Goal: Task Accomplishment & Management: Manage account settings

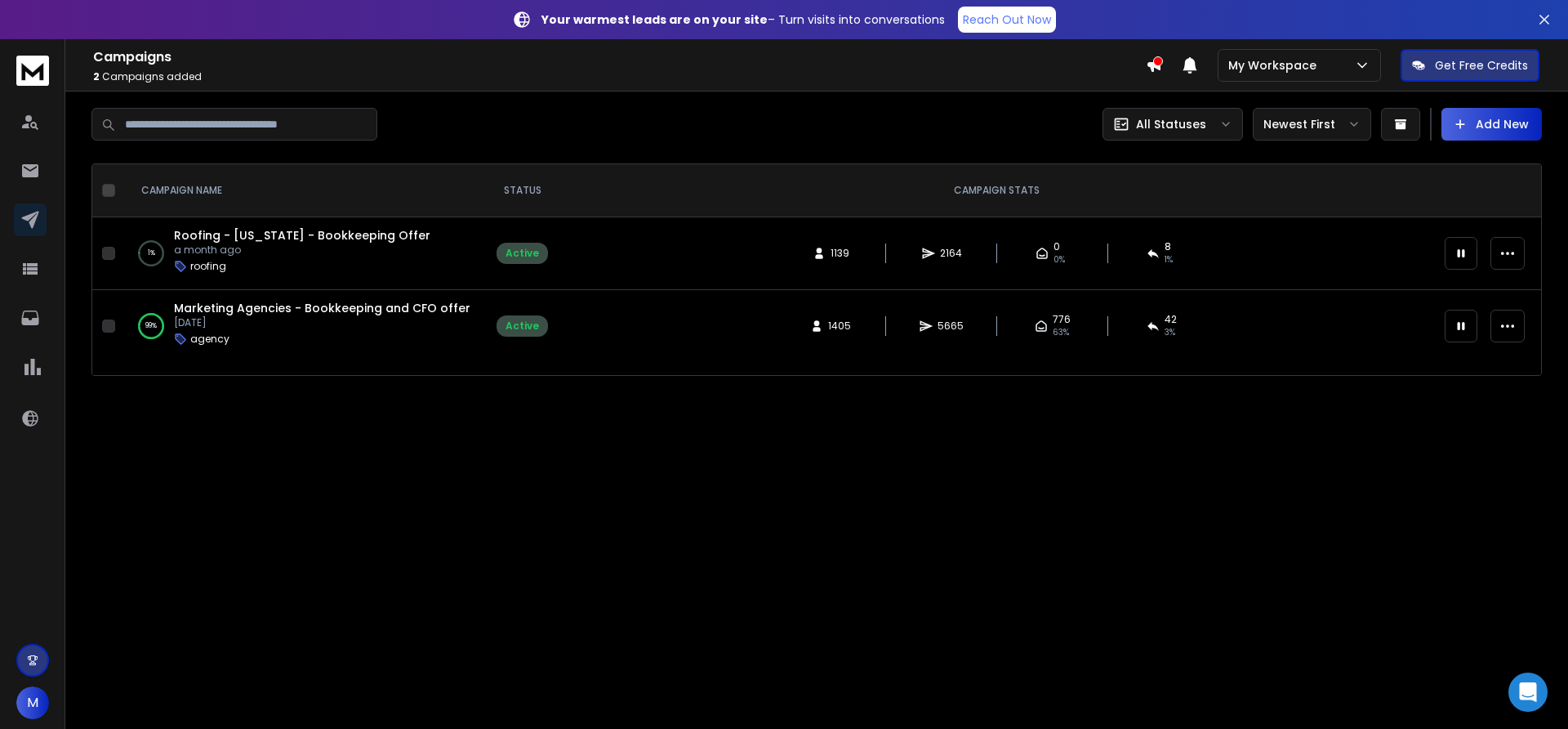
click at [184, 316] on p "[DATE]" at bounding box center [323, 323] width 297 height 13
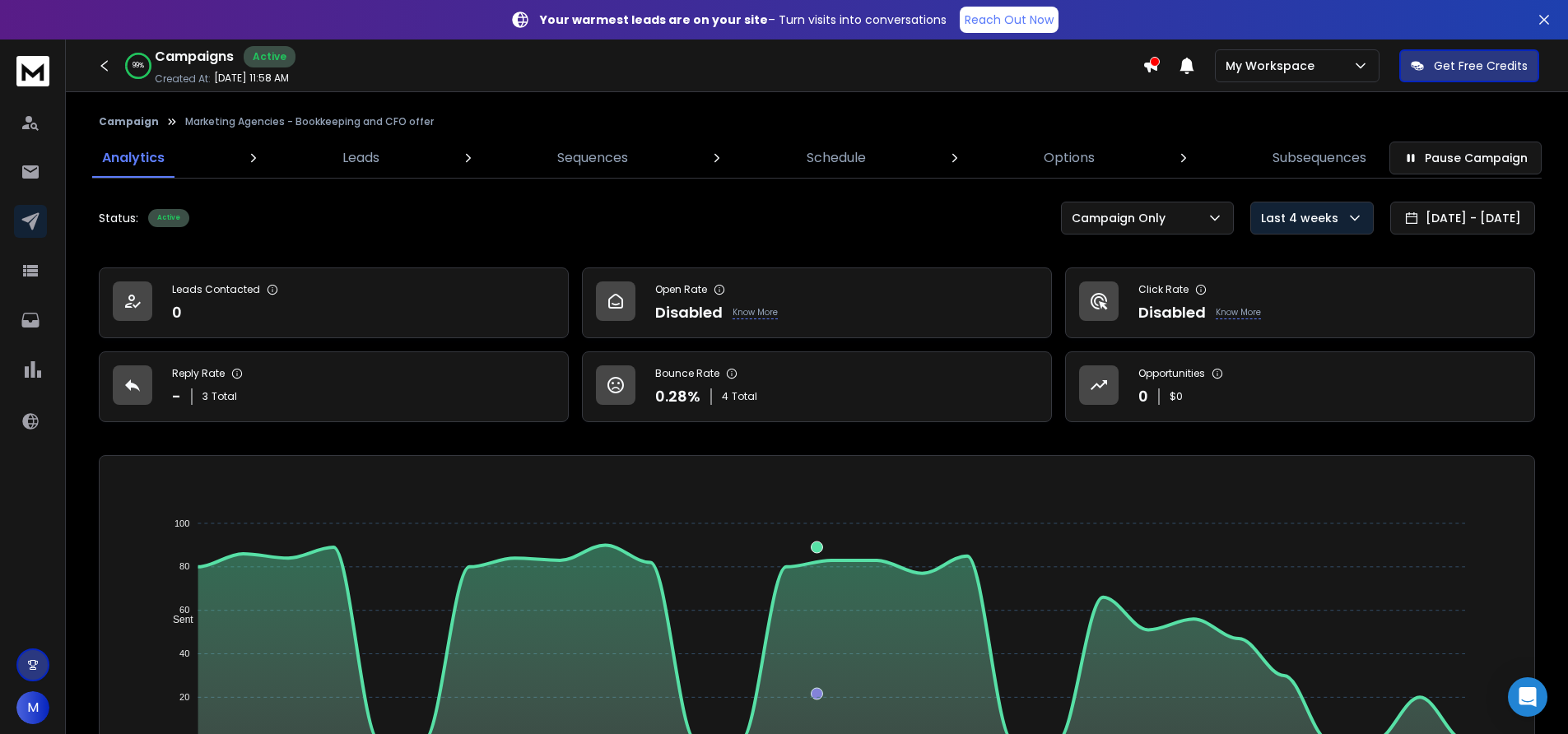
click at [1260, 226] on p "Last 4 weeks" at bounding box center [1302, 217] width 84 height 16
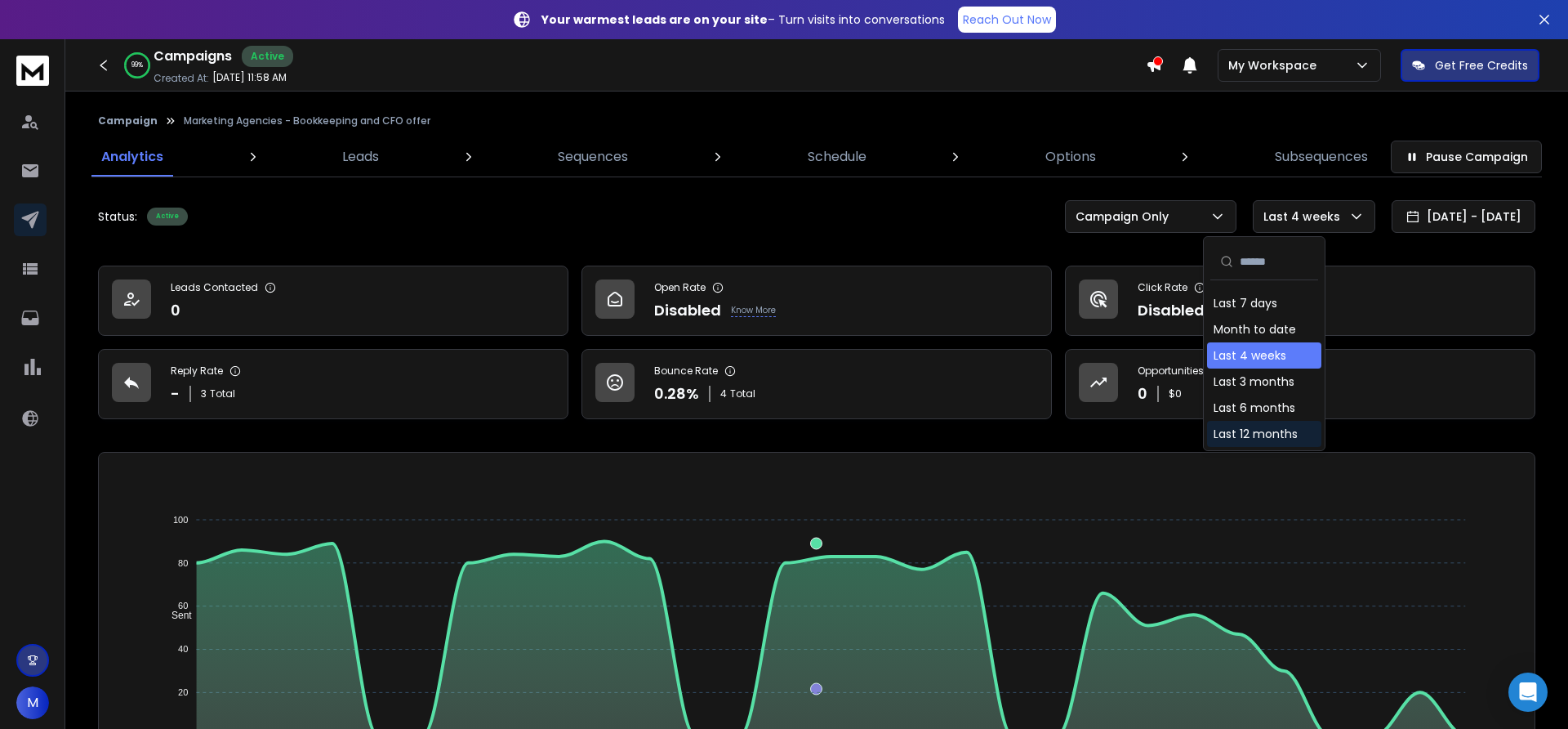
click at [1230, 436] on div "Last 12 months" at bounding box center [1256, 434] width 84 height 16
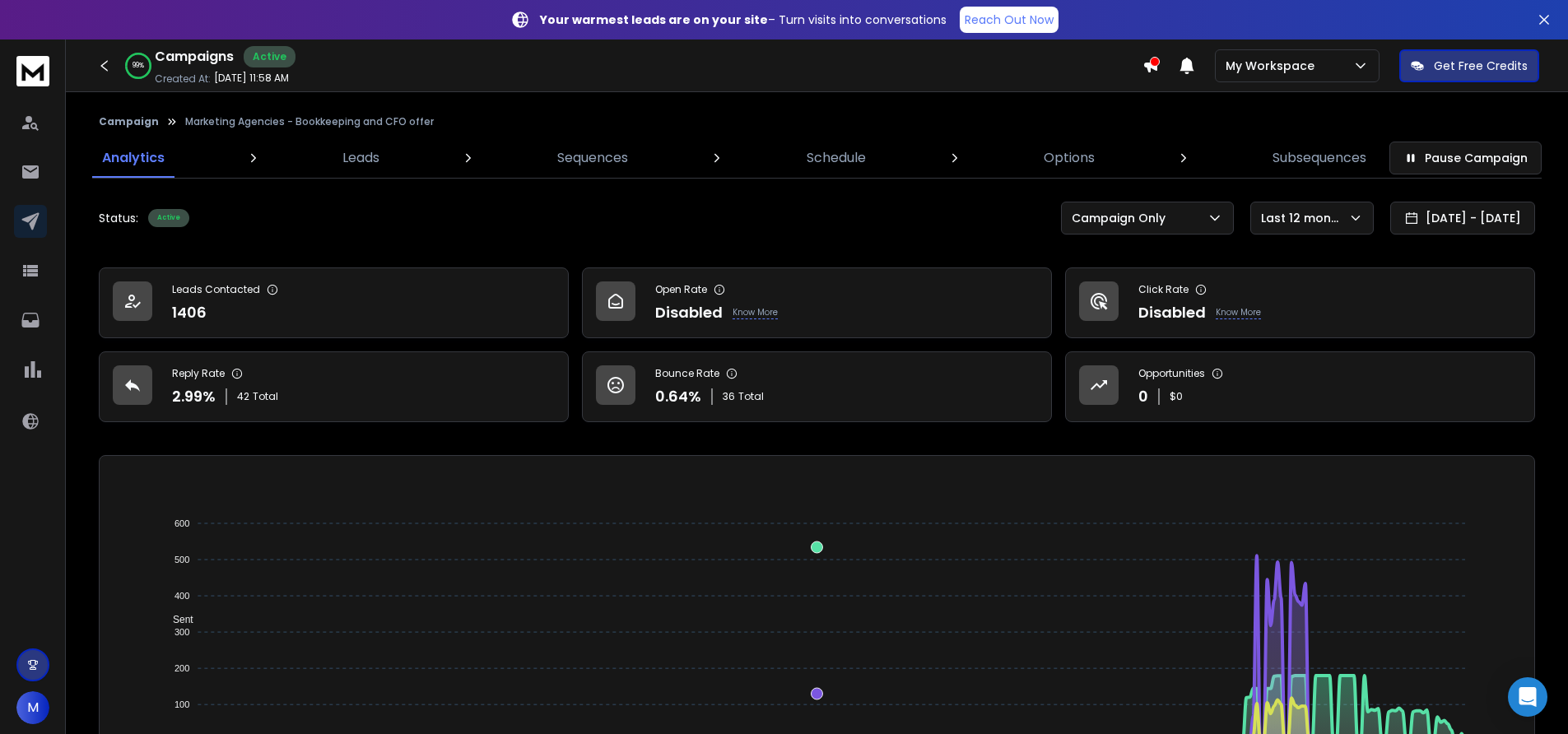
click at [907, 391] on link "Bounce Rate 0.64 % 36 Total" at bounding box center [817, 387] width 470 height 71
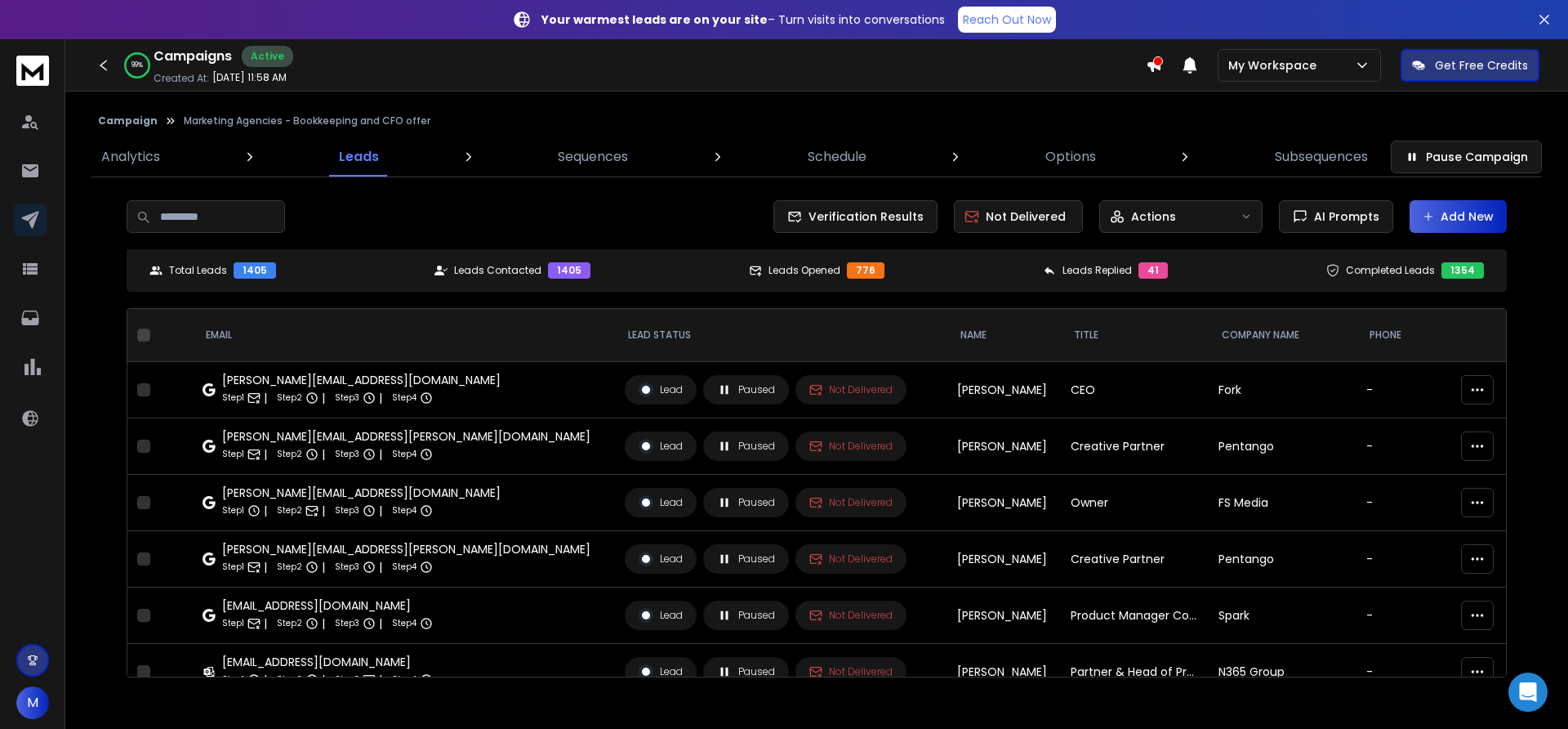
click at [114, 121] on button "Campaign" at bounding box center [127, 121] width 60 height 13
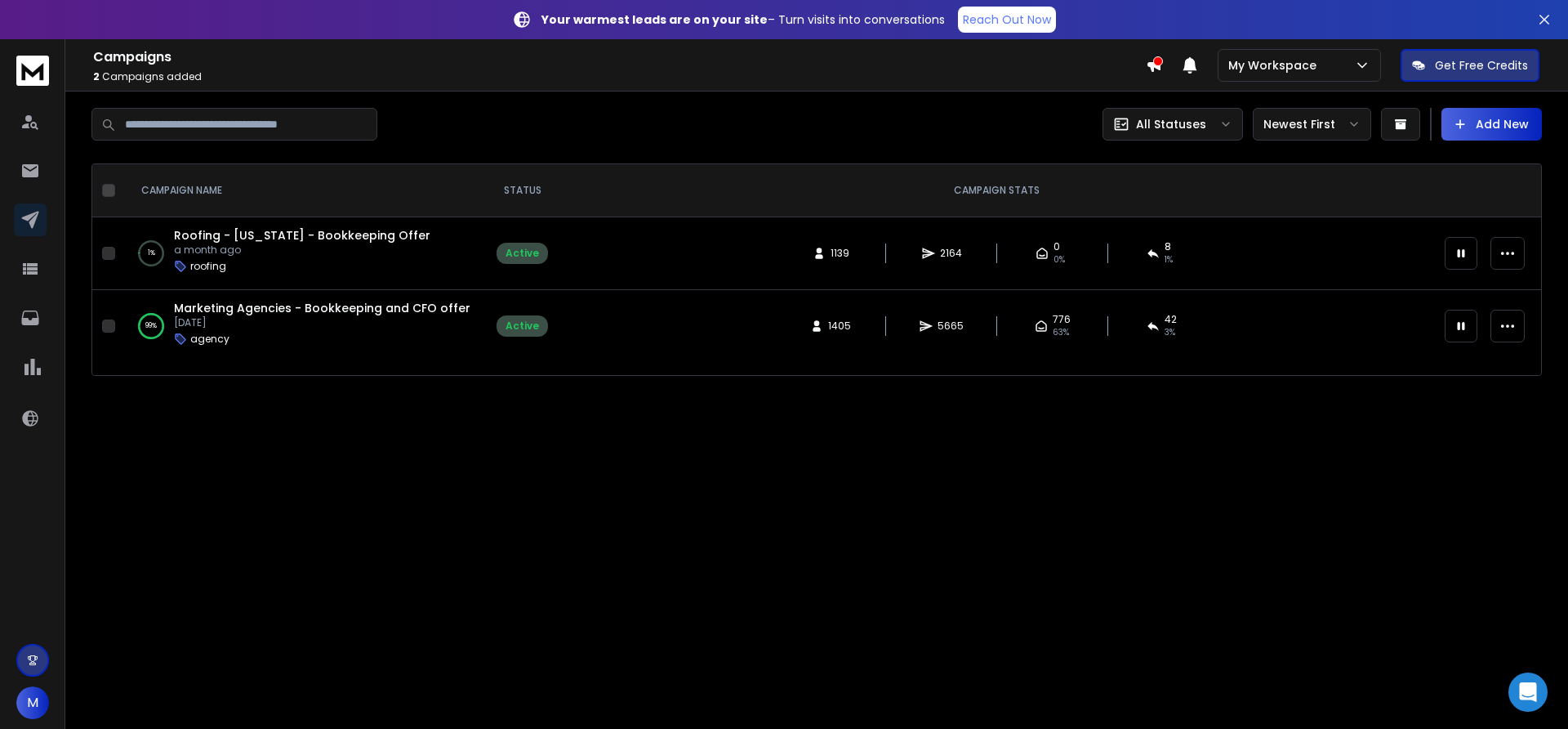
click at [222, 234] on span "Roofing - [US_STATE] - Bookkeeping Offer" at bounding box center [303, 235] width 257 height 16
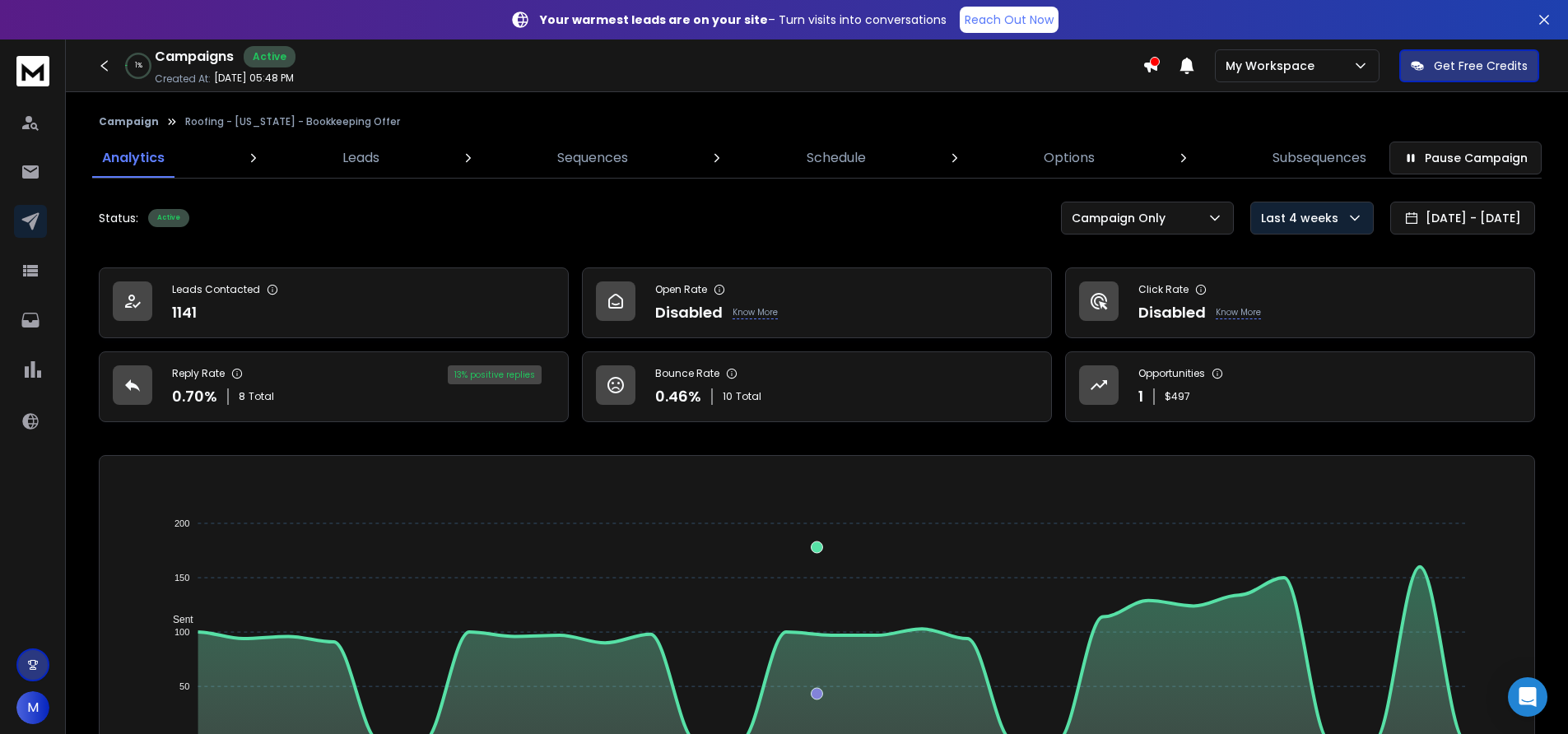
click at [1260, 212] on p "Last 4 weeks" at bounding box center [1302, 217] width 84 height 16
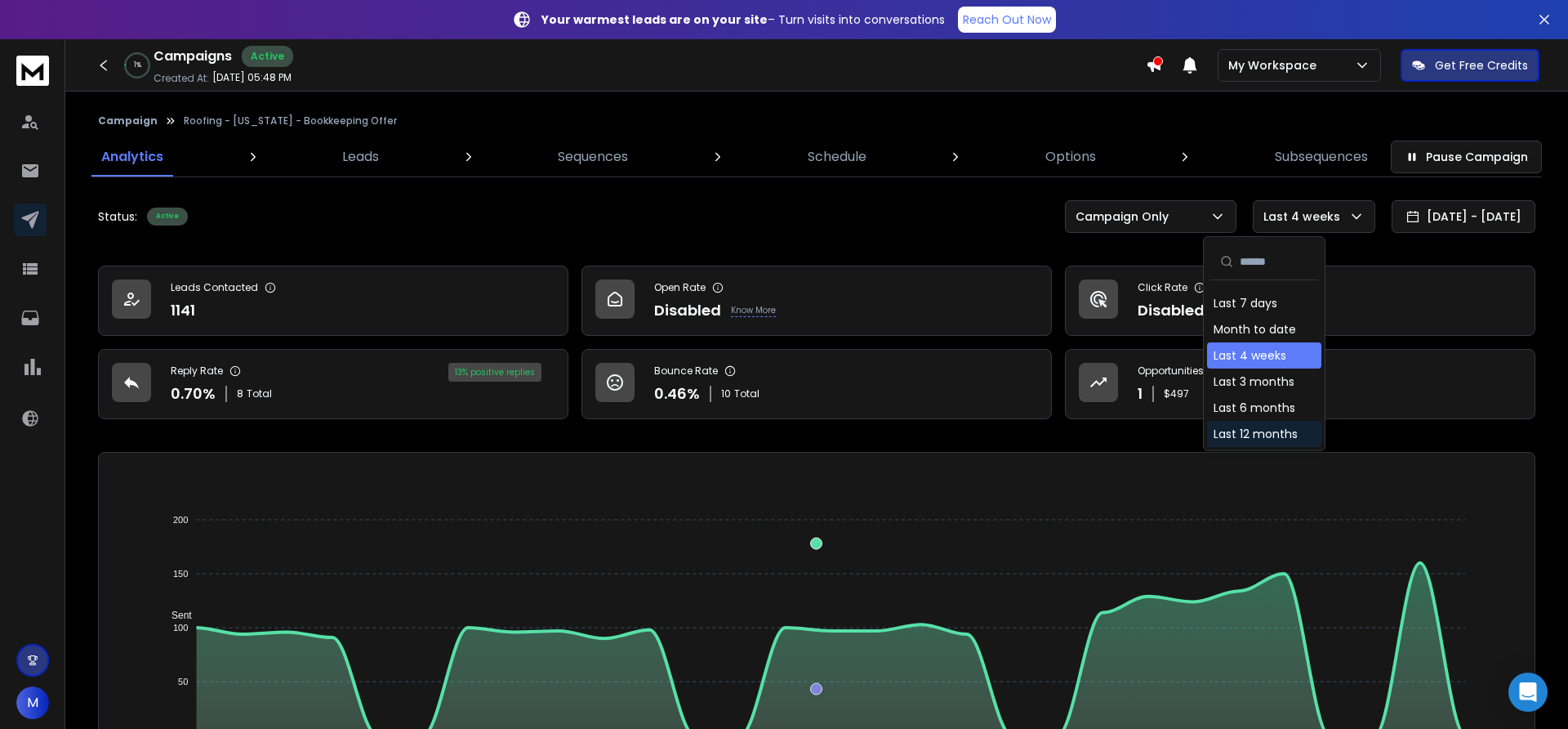
click at [1250, 432] on div "Last 12 months" at bounding box center [1256, 434] width 84 height 16
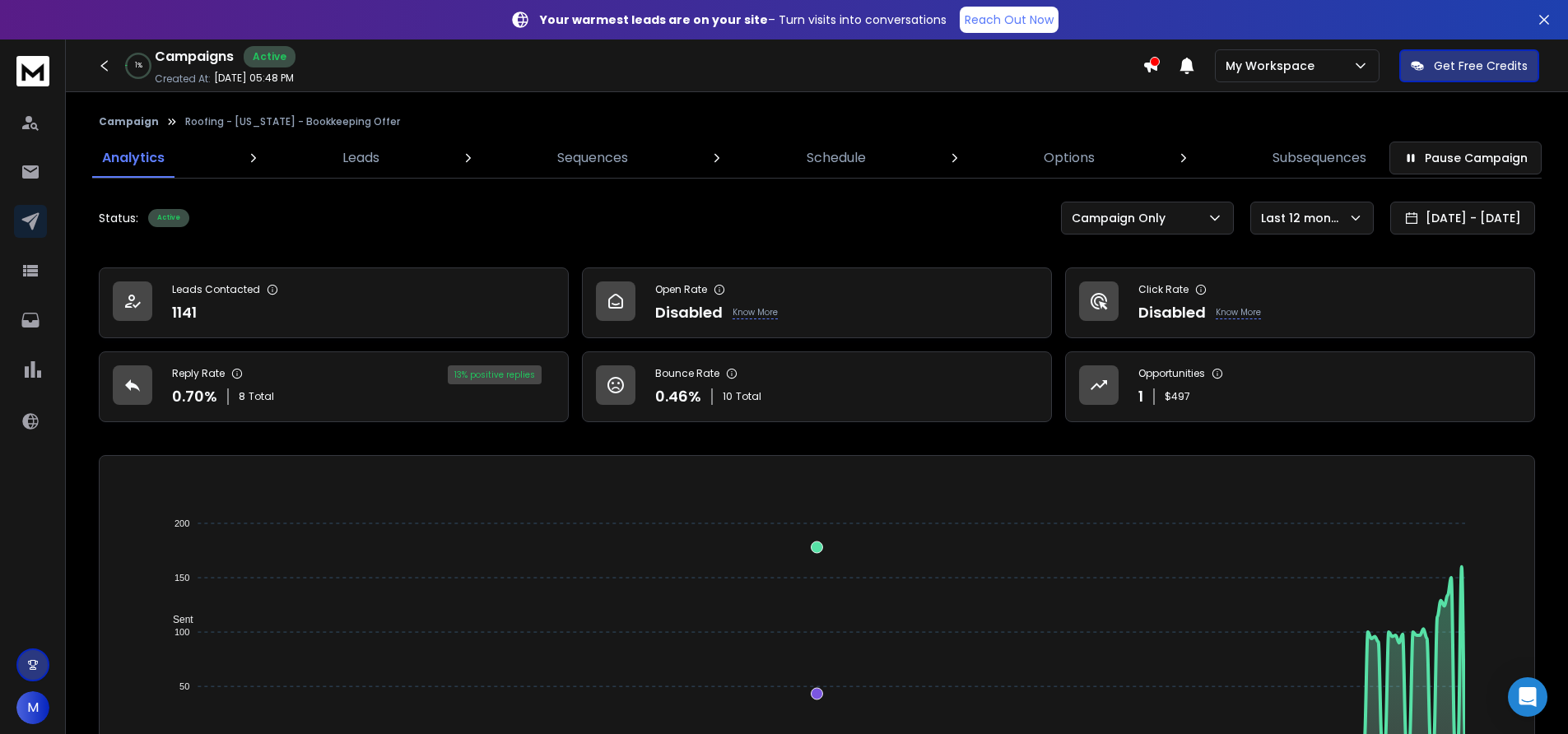
click at [812, 400] on link "Bounce Rate 0.46 % 10 Total" at bounding box center [817, 387] width 470 height 71
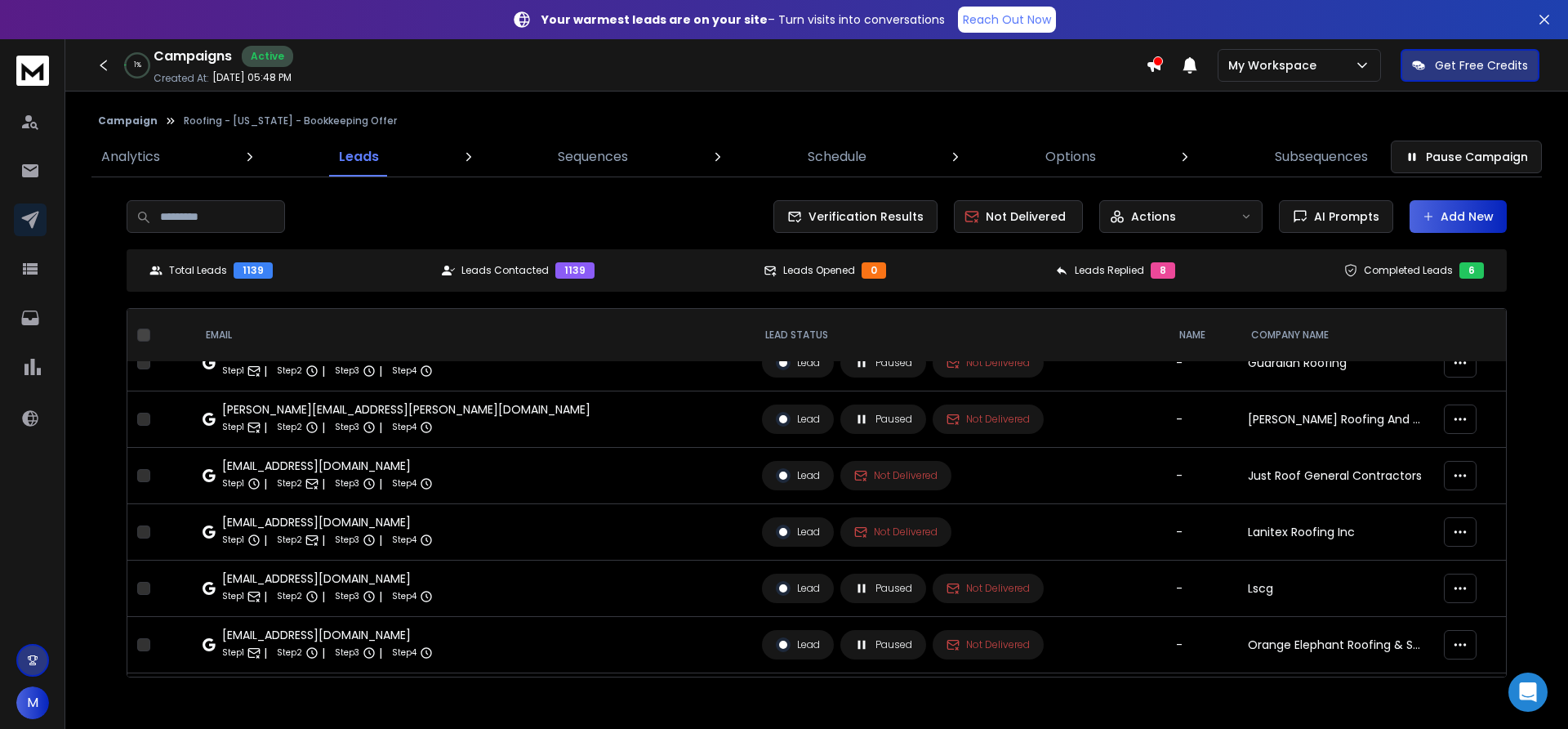
scroll to position [166, 0]
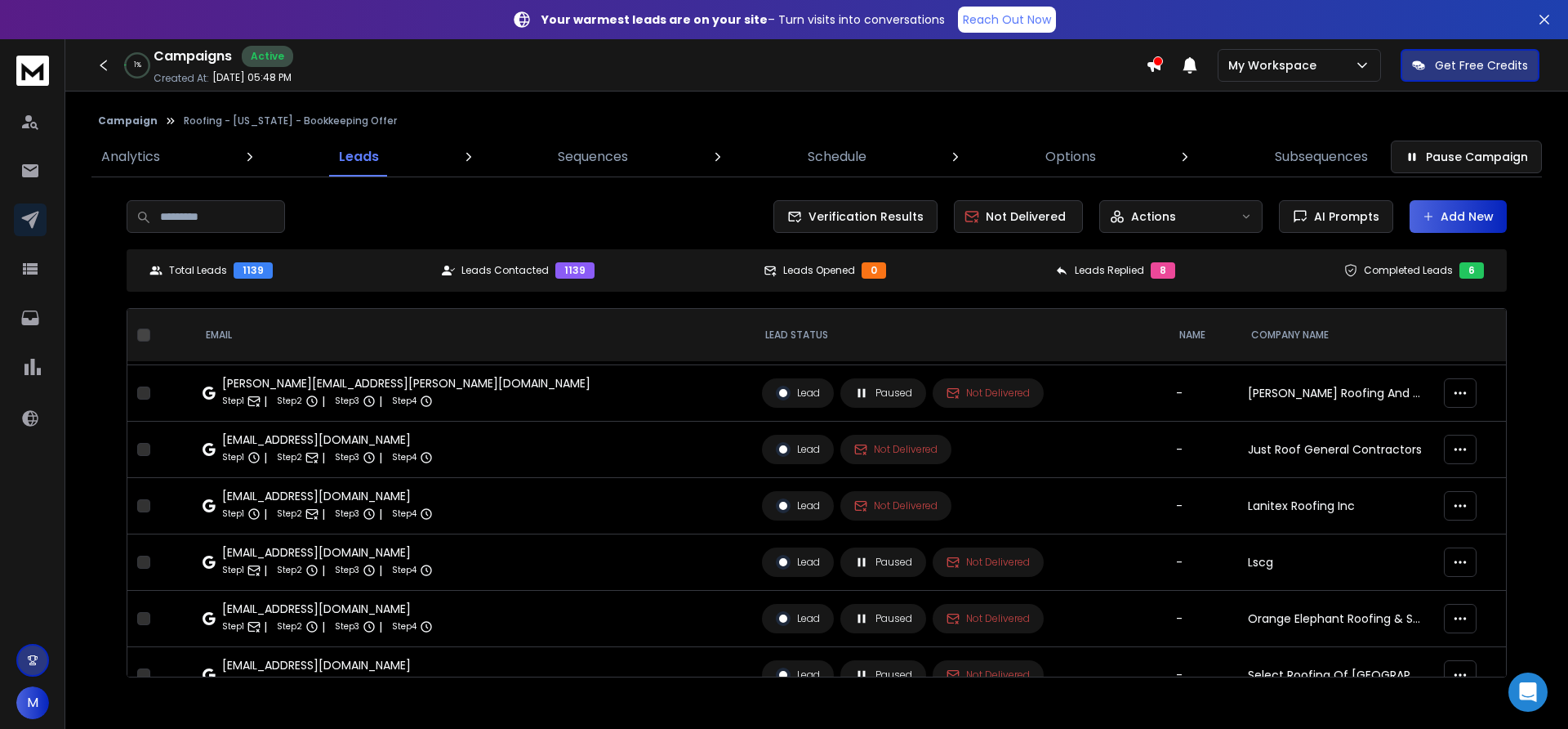
click at [1453, 445] on icon "button" at bounding box center [1461, 450] width 15 height 15
click at [1381, 519] on div "Pause Lead" at bounding box center [1398, 510] width 102 height 26
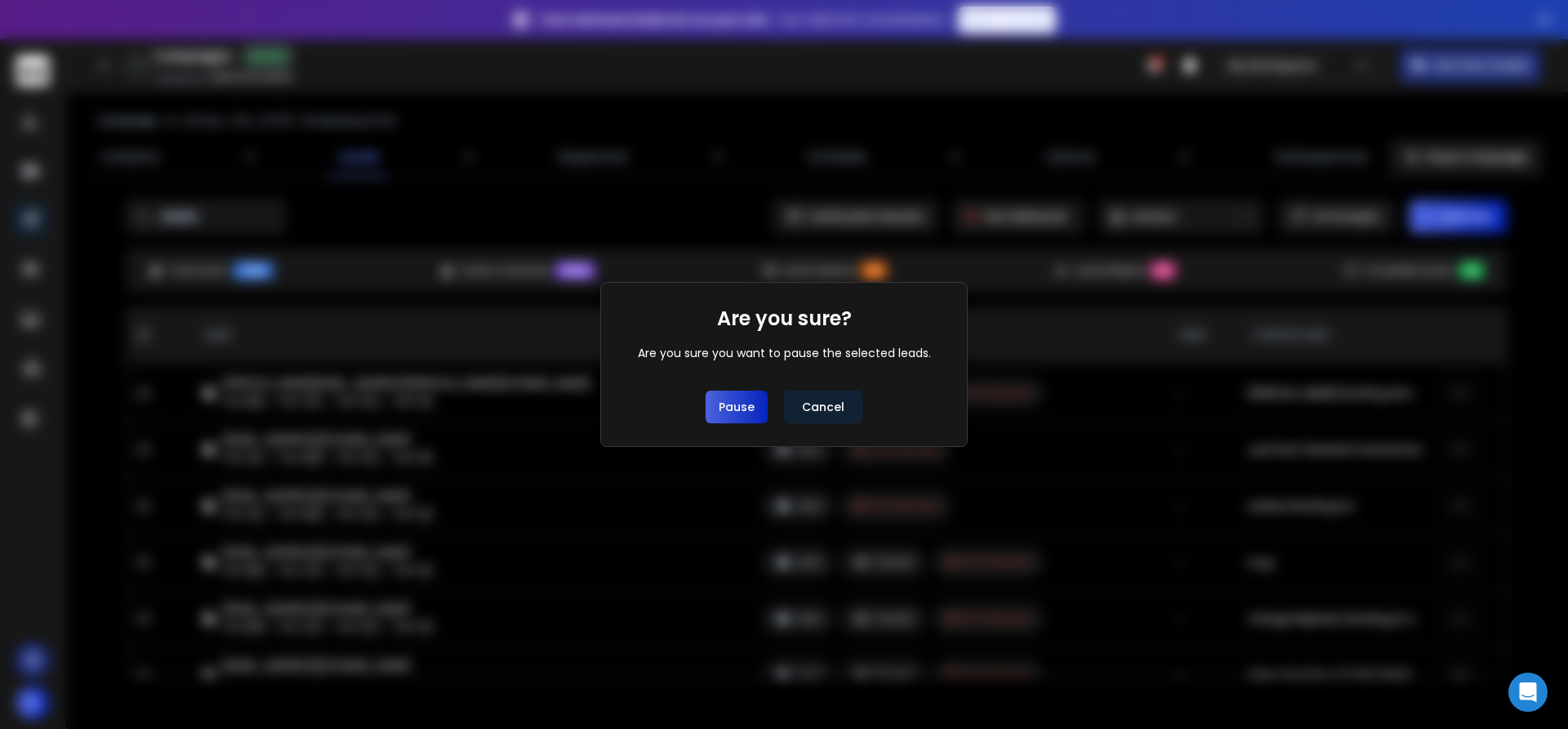
click at [720, 414] on button "Pause" at bounding box center [737, 407] width 62 height 33
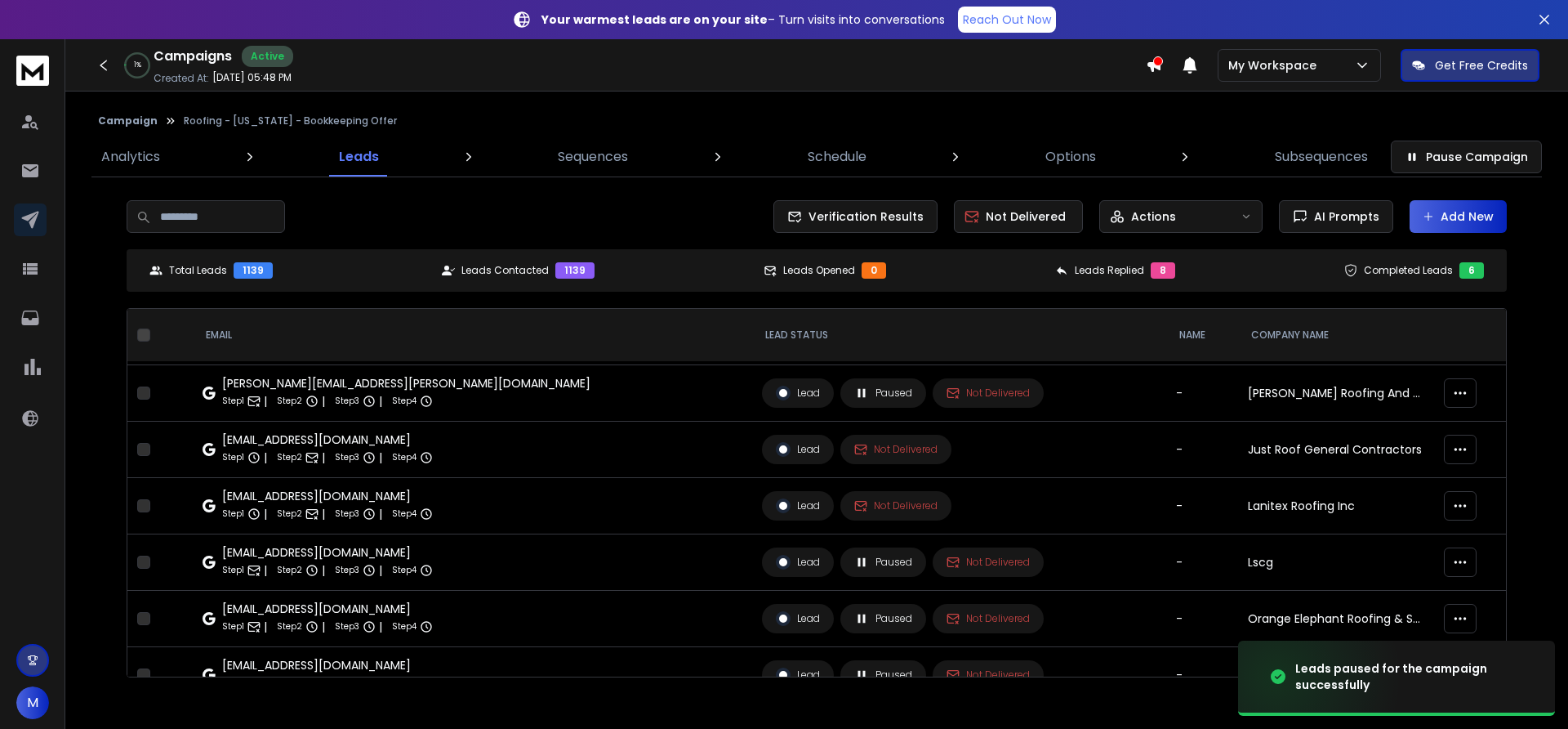
click at [1453, 508] on icon "button" at bounding box center [1461, 506] width 15 height 15
click at [1399, 565] on p "Pause Lead" at bounding box center [1407, 566] width 65 height 16
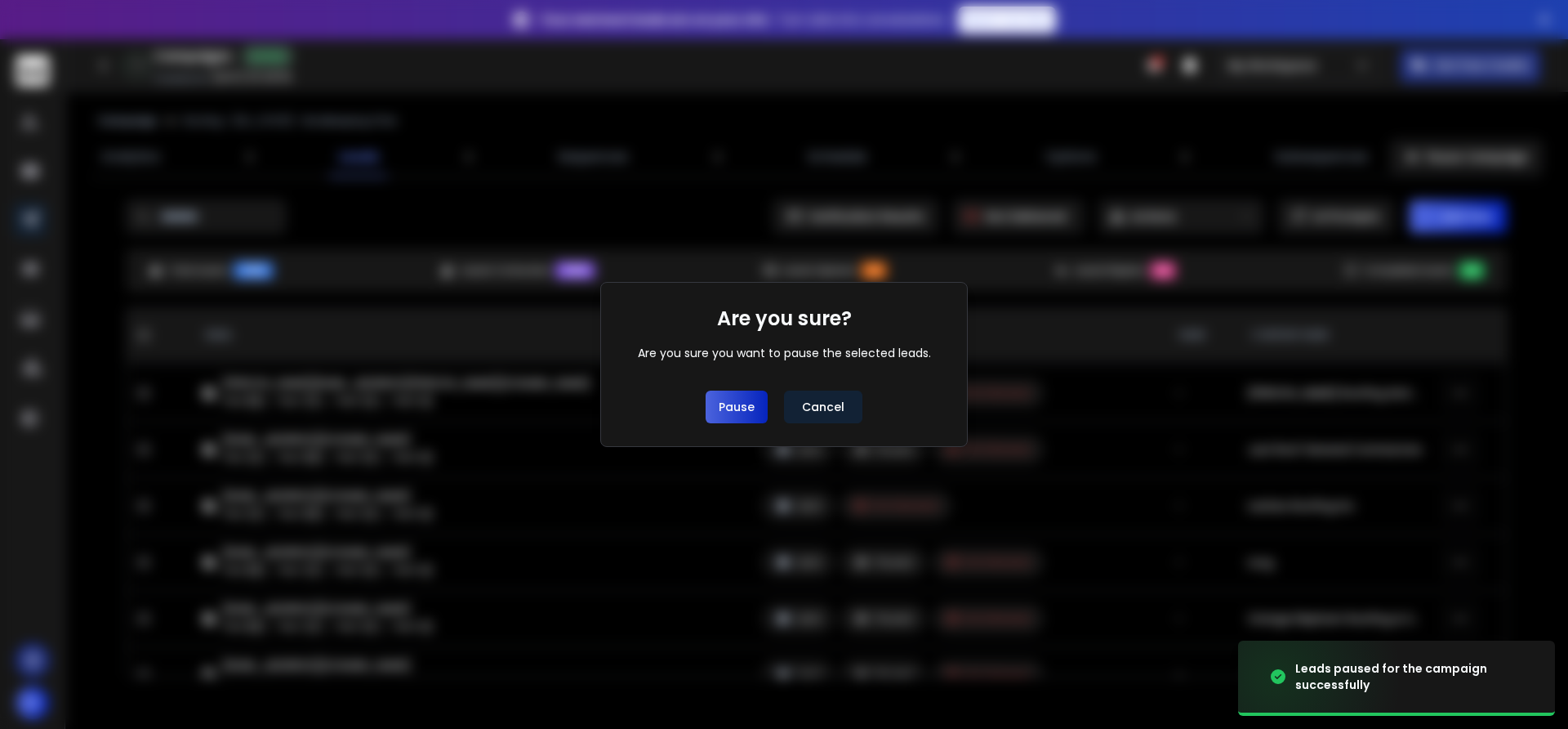
click at [742, 414] on button "Pause" at bounding box center [737, 407] width 62 height 33
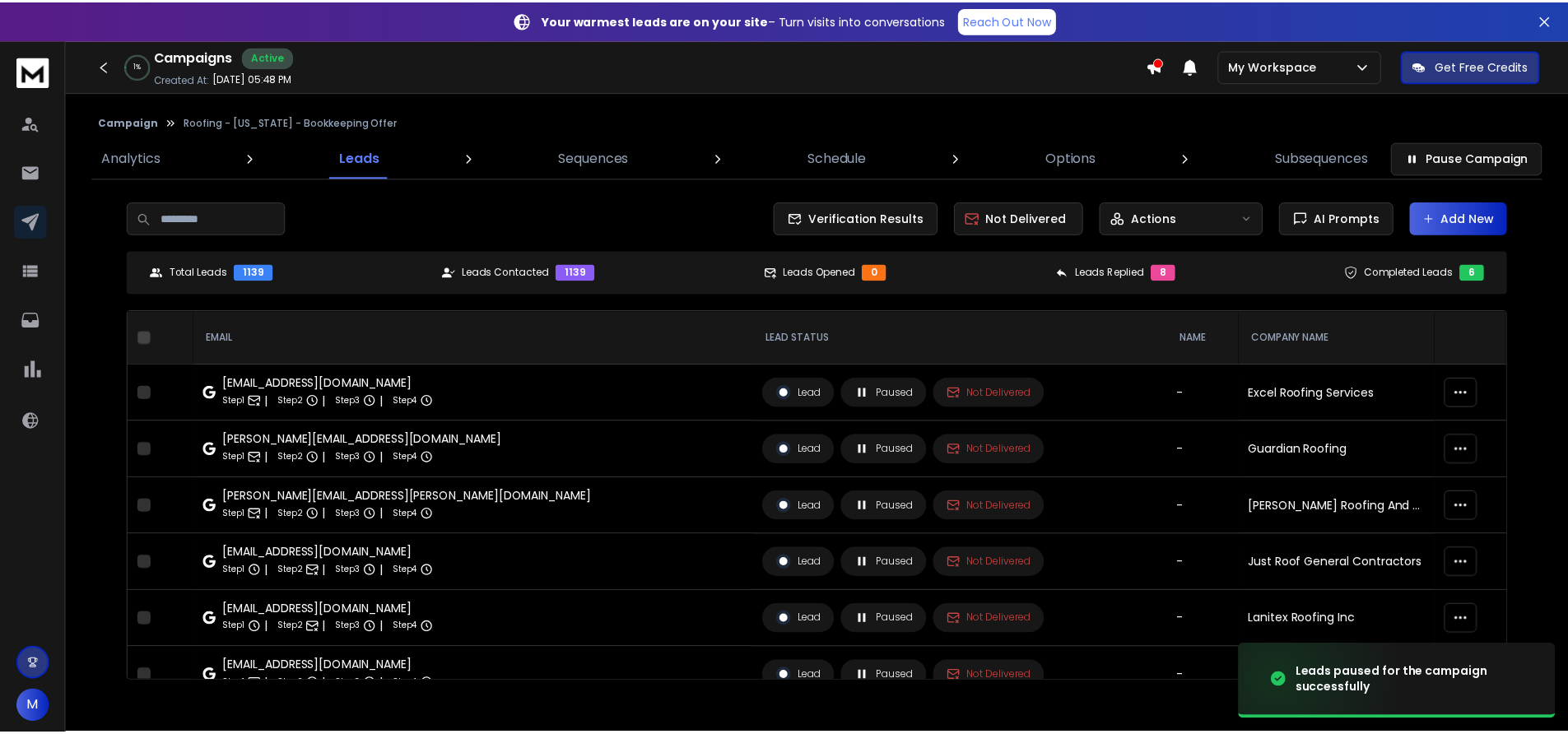
scroll to position [0, 0]
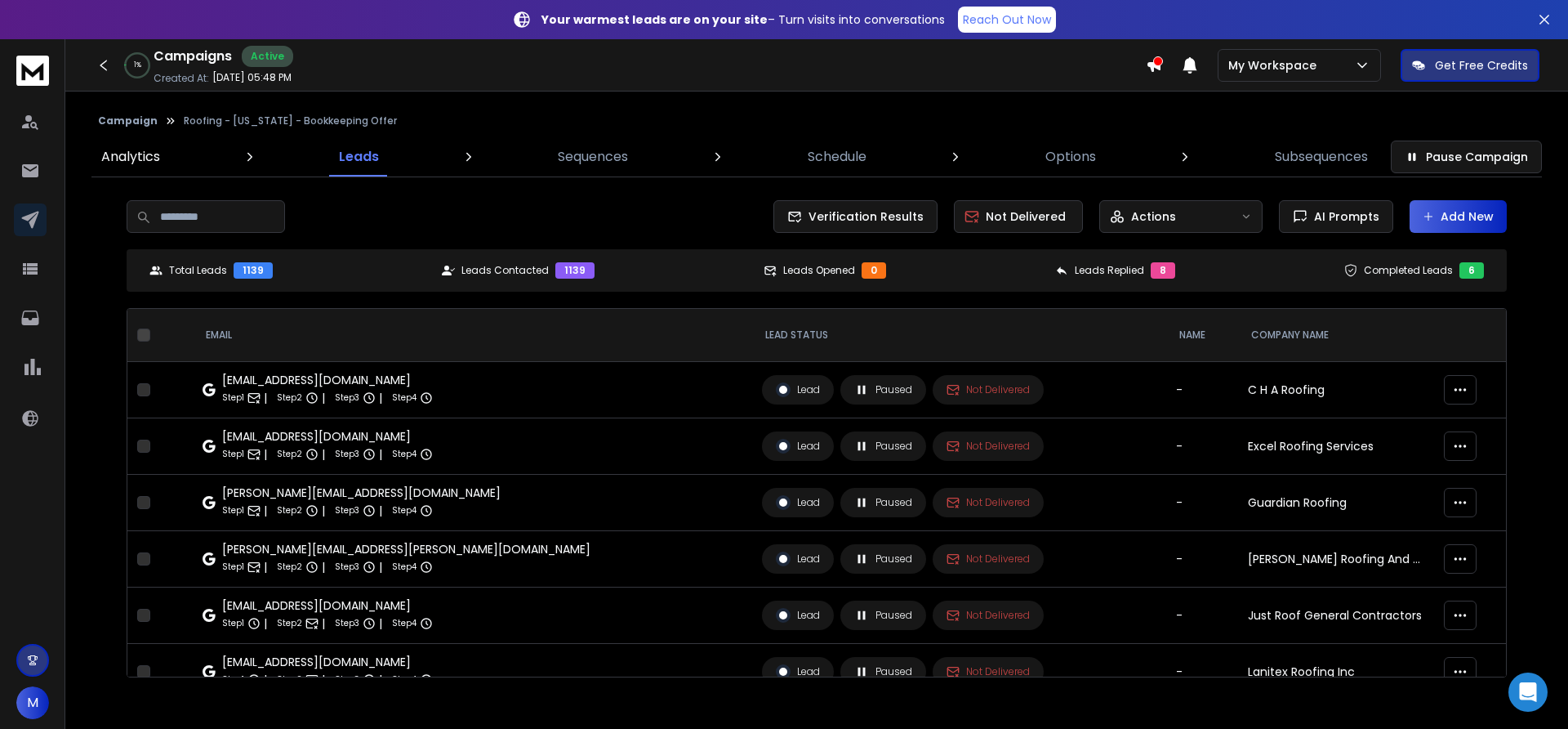
click at [153, 159] on p "Analytics" at bounding box center [131, 156] width 59 height 19
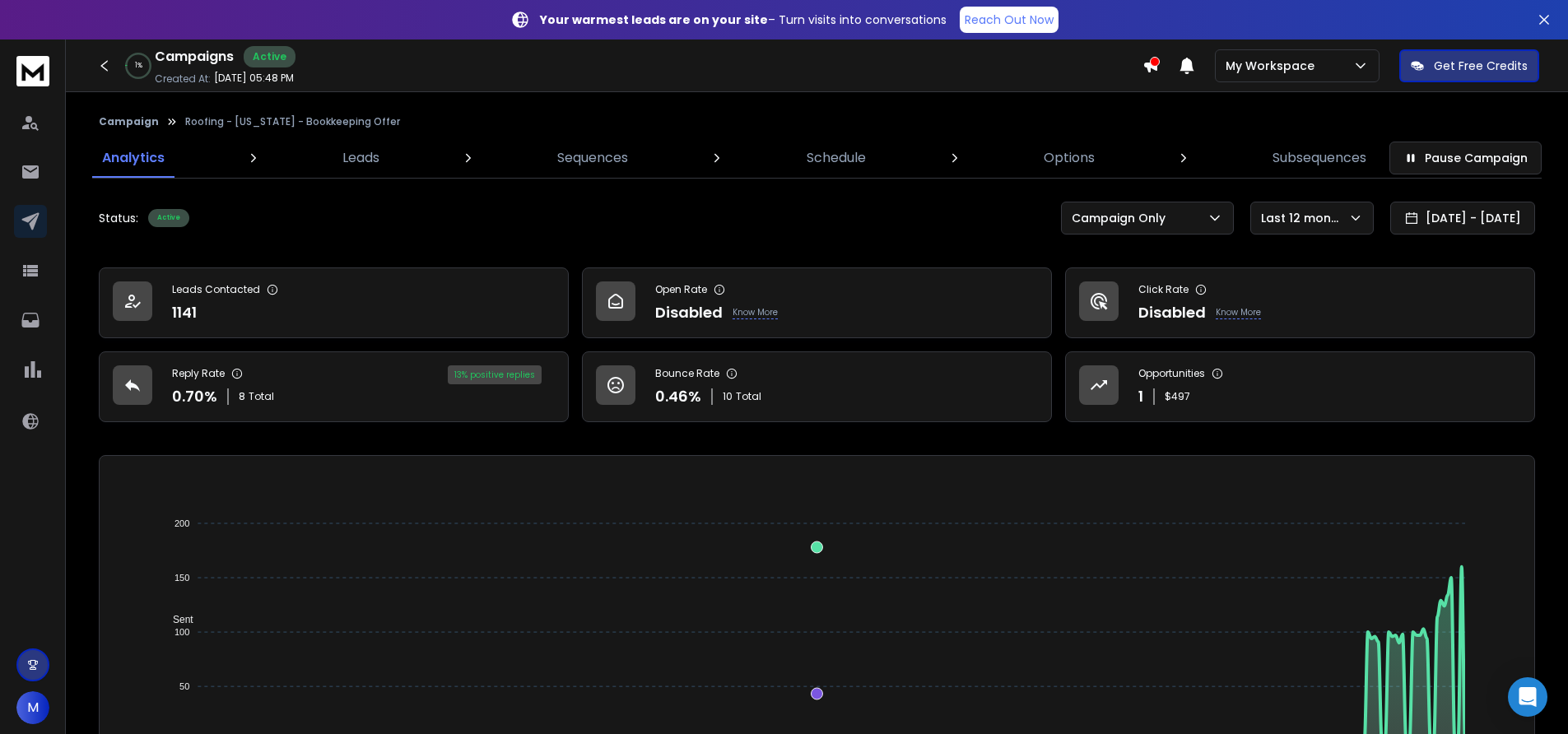
click at [133, 122] on button "Campaign" at bounding box center [128, 122] width 60 height 14
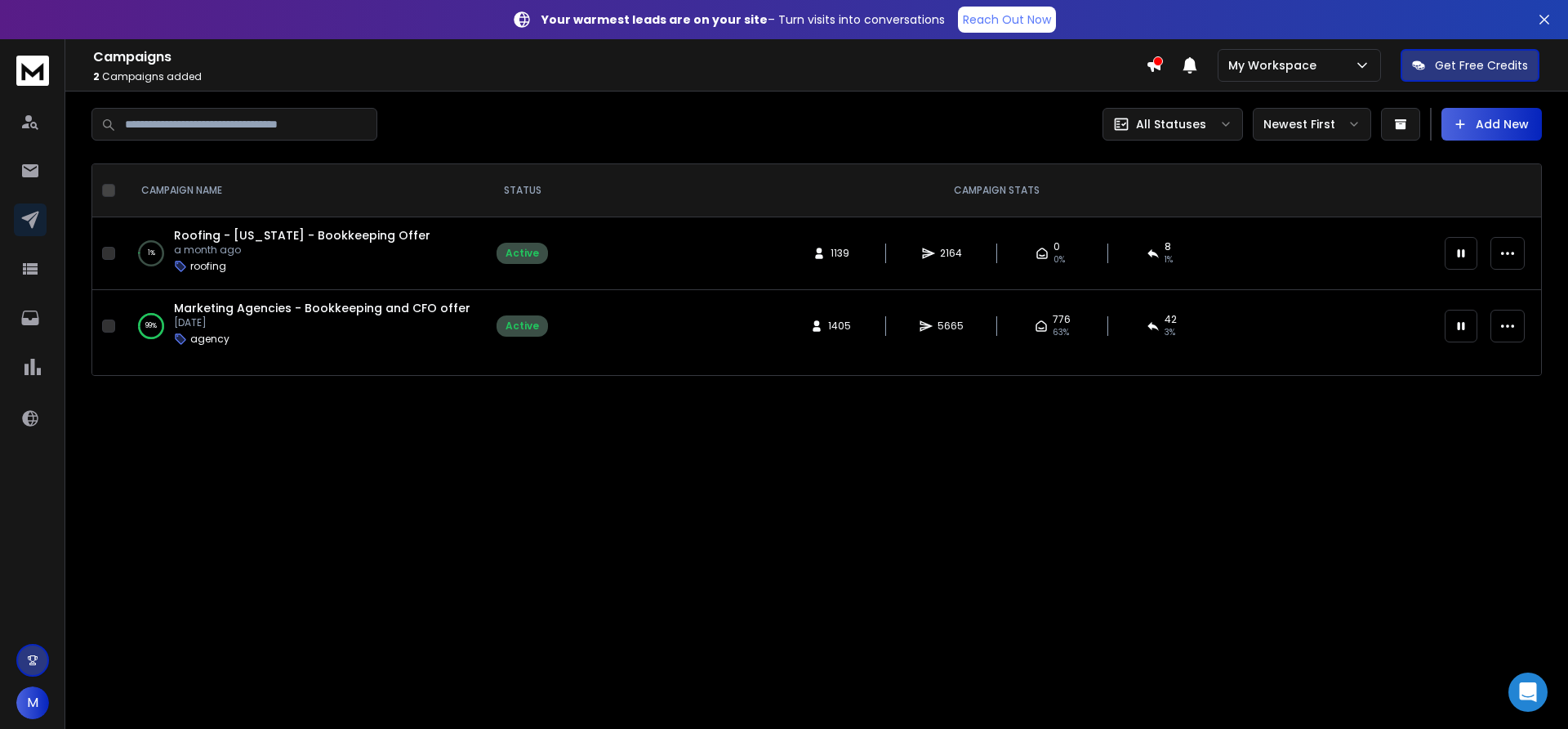
click at [197, 307] on span "Marketing Agencies - Bookkeeping and CFO offer" at bounding box center [323, 308] width 297 height 16
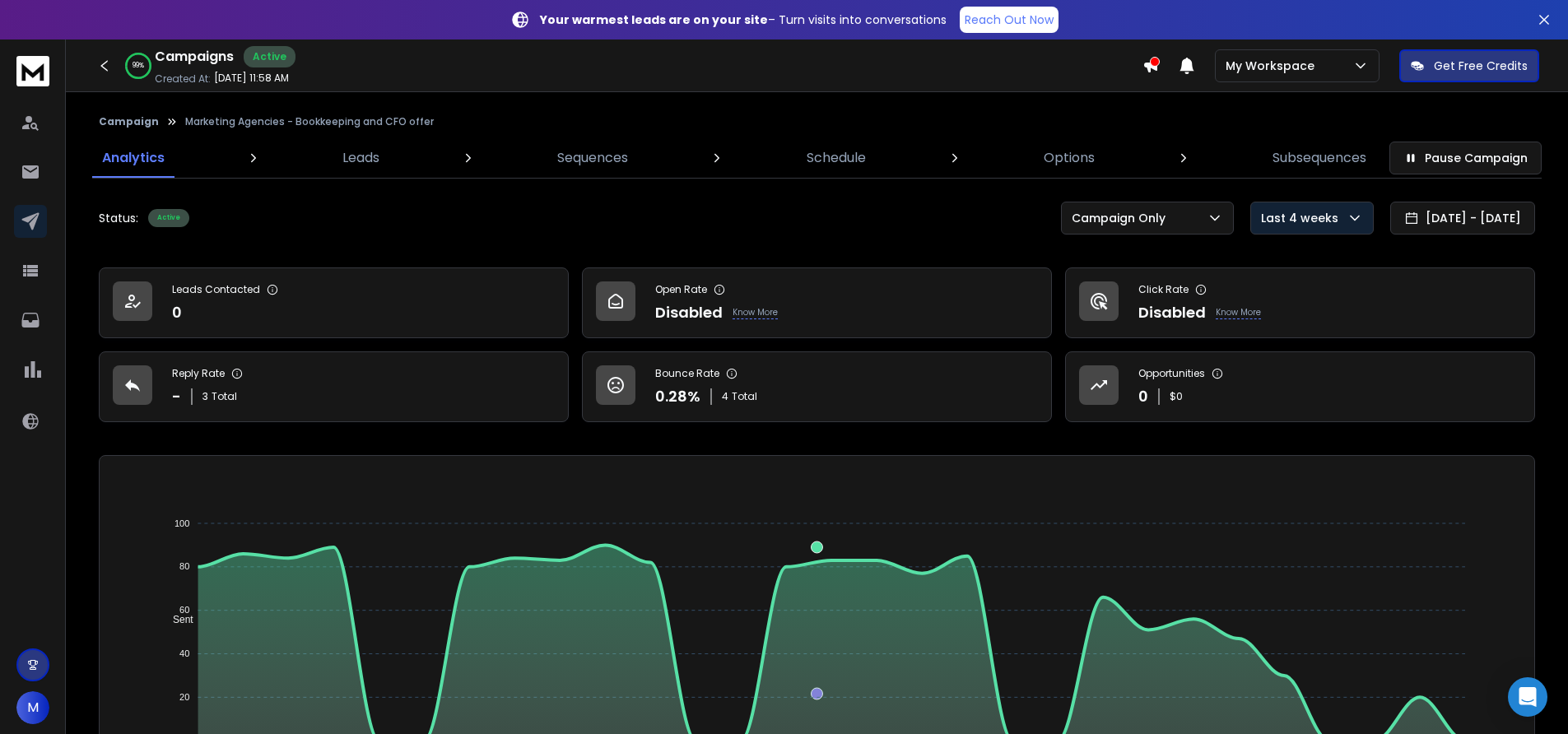
click at [1282, 223] on p "Last 4 weeks" at bounding box center [1302, 217] width 84 height 16
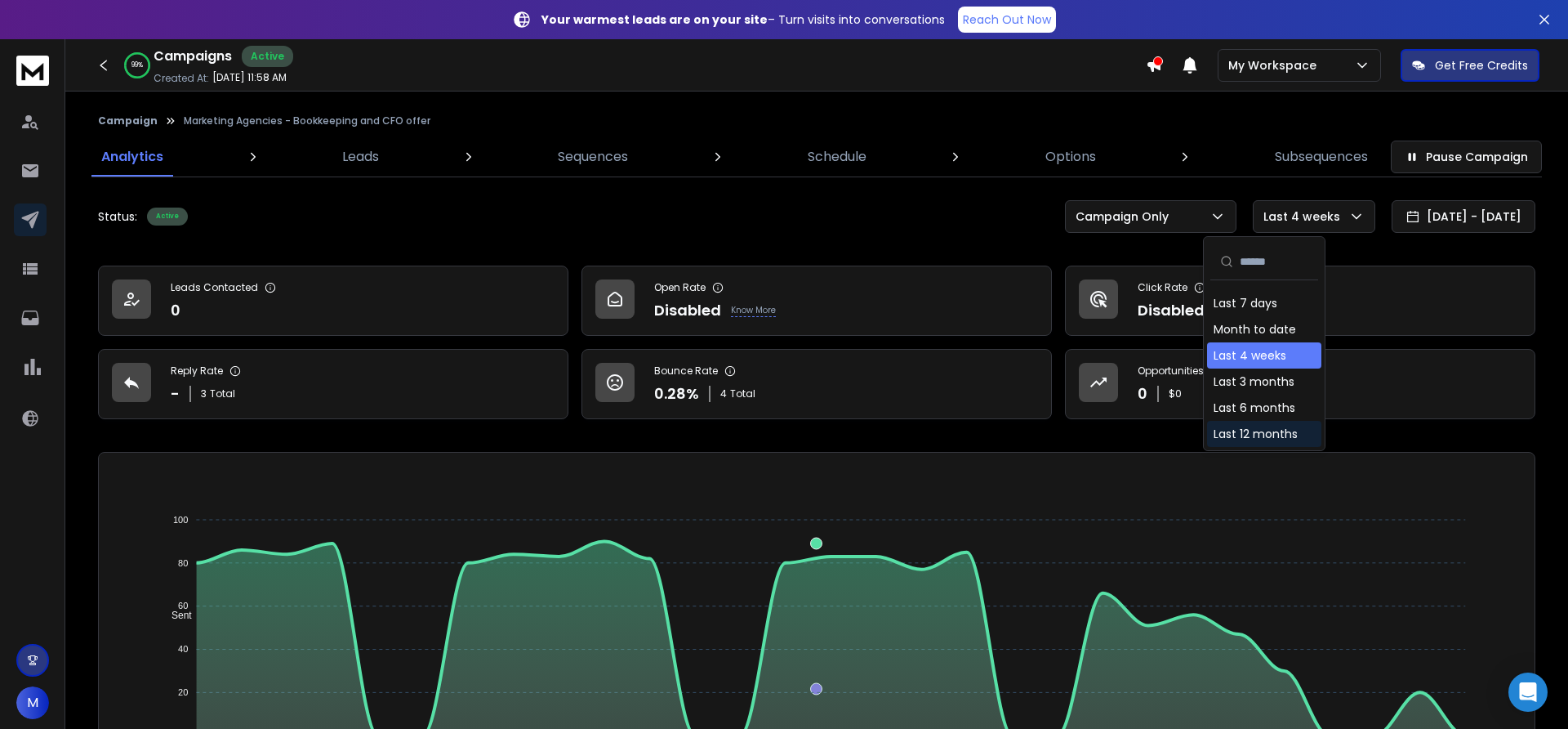
click at [1236, 433] on div "Last 12 months" at bounding box center [1256, 434] width 84 height 16
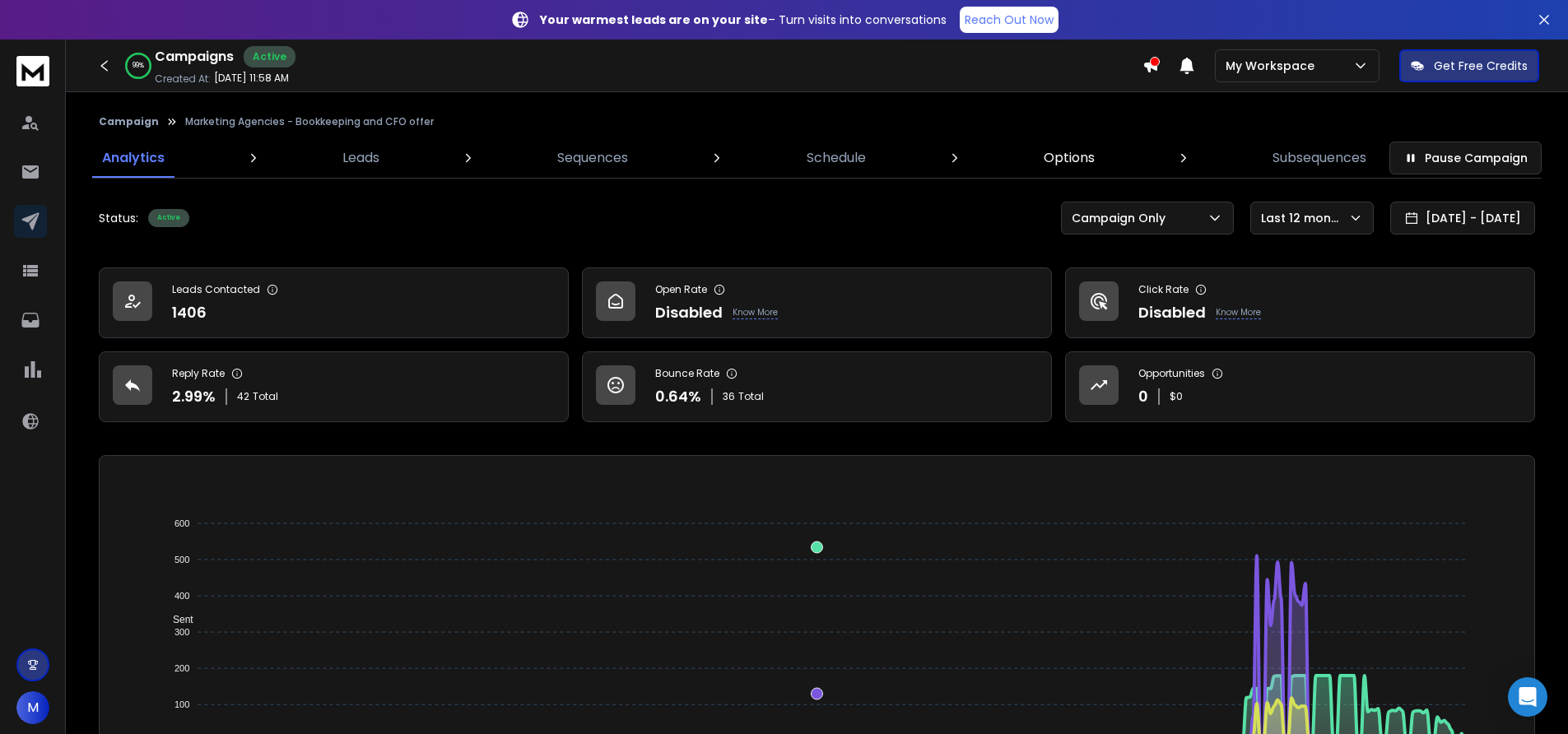
click at [1059, 161] on p "Options" at bounding box center [1069, 157] width 51 height 19
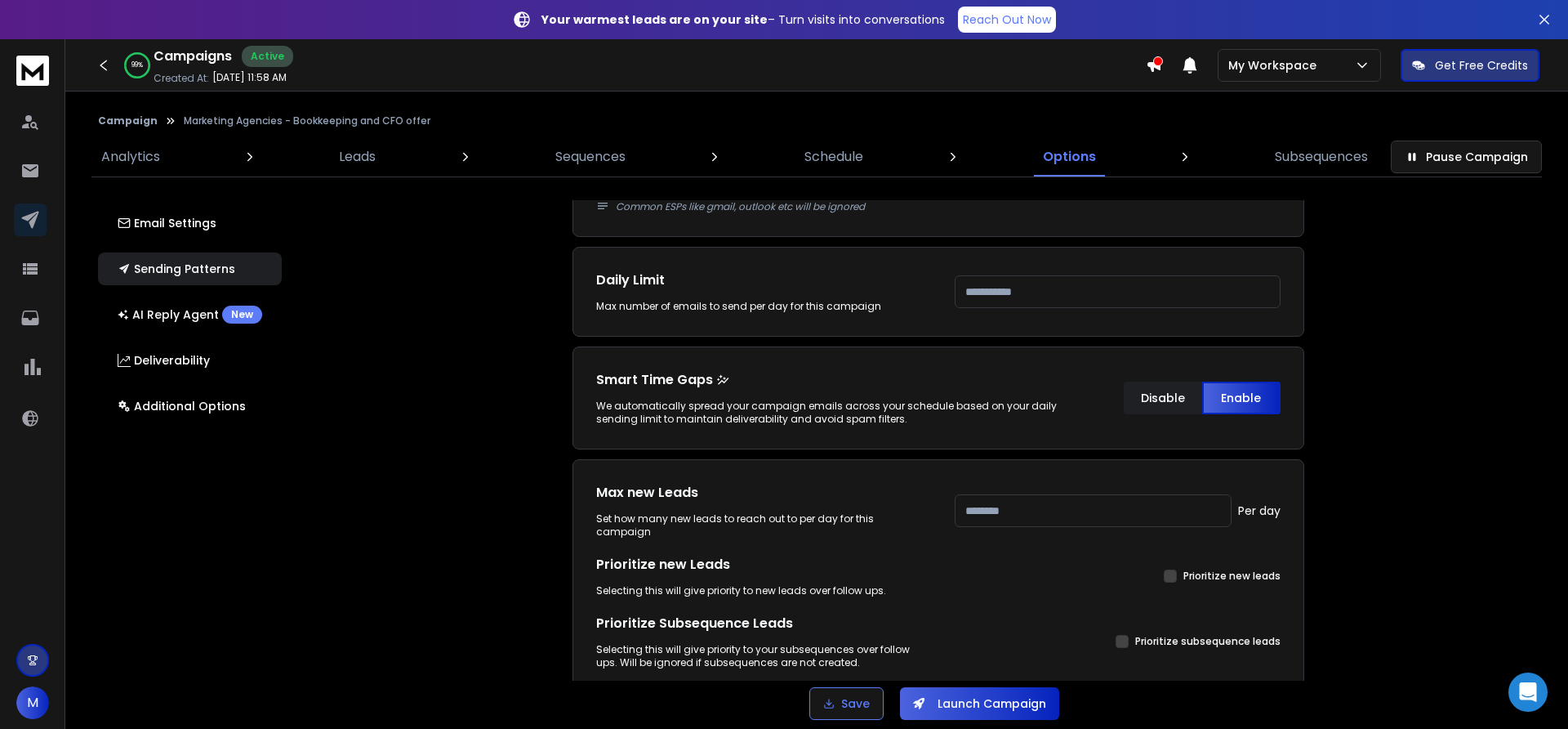
scroll to position [752, 0]
click at [995, 509] on input "*" at bounding box center [1093, 511] width 277 height 33
type input "**"
click at [991, 295] on input "***" at bounding box center [1118, 292] width 326 height 33
type input "**"
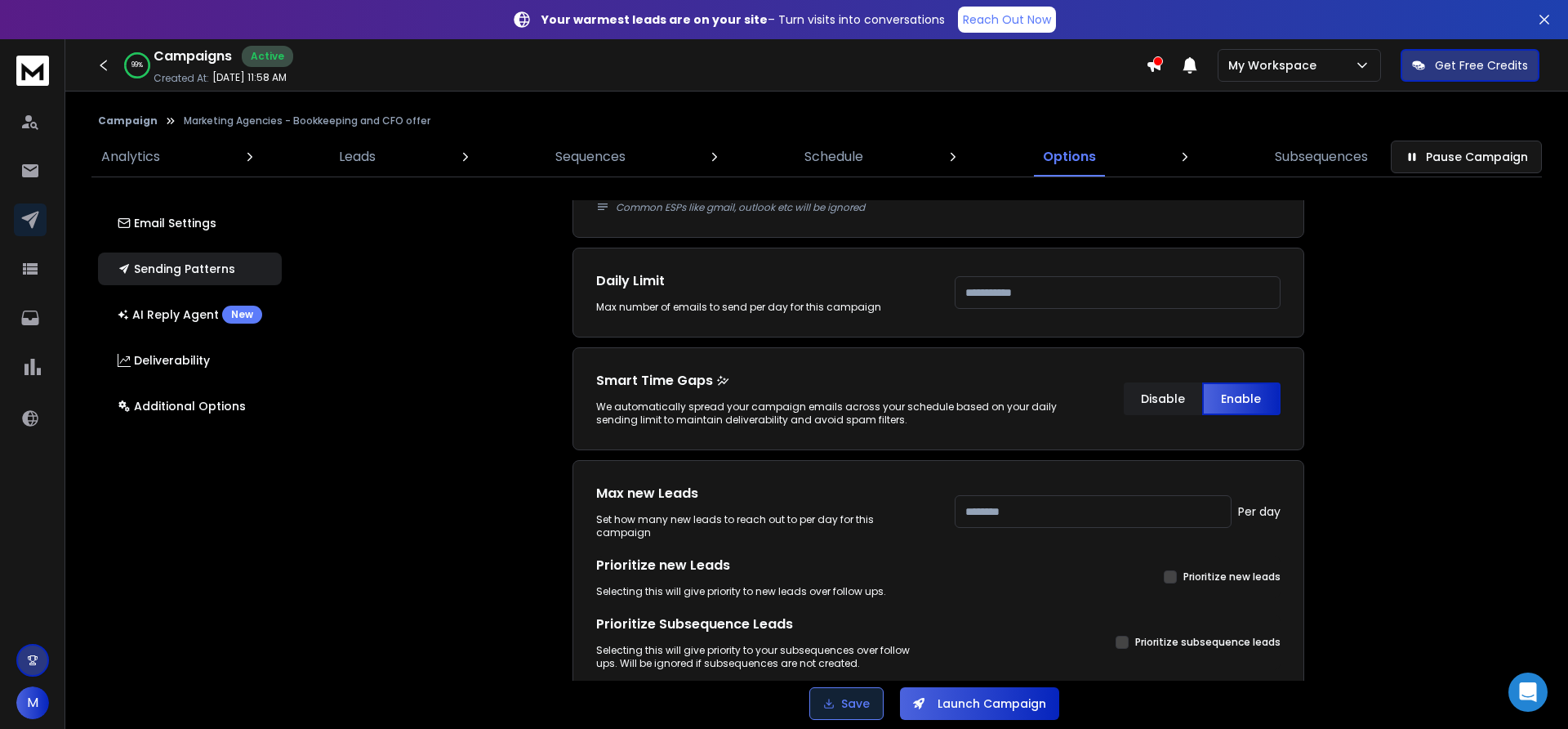
click at [854, 695] on button "Save" at bounding box center [846, 703] width 75 height 33
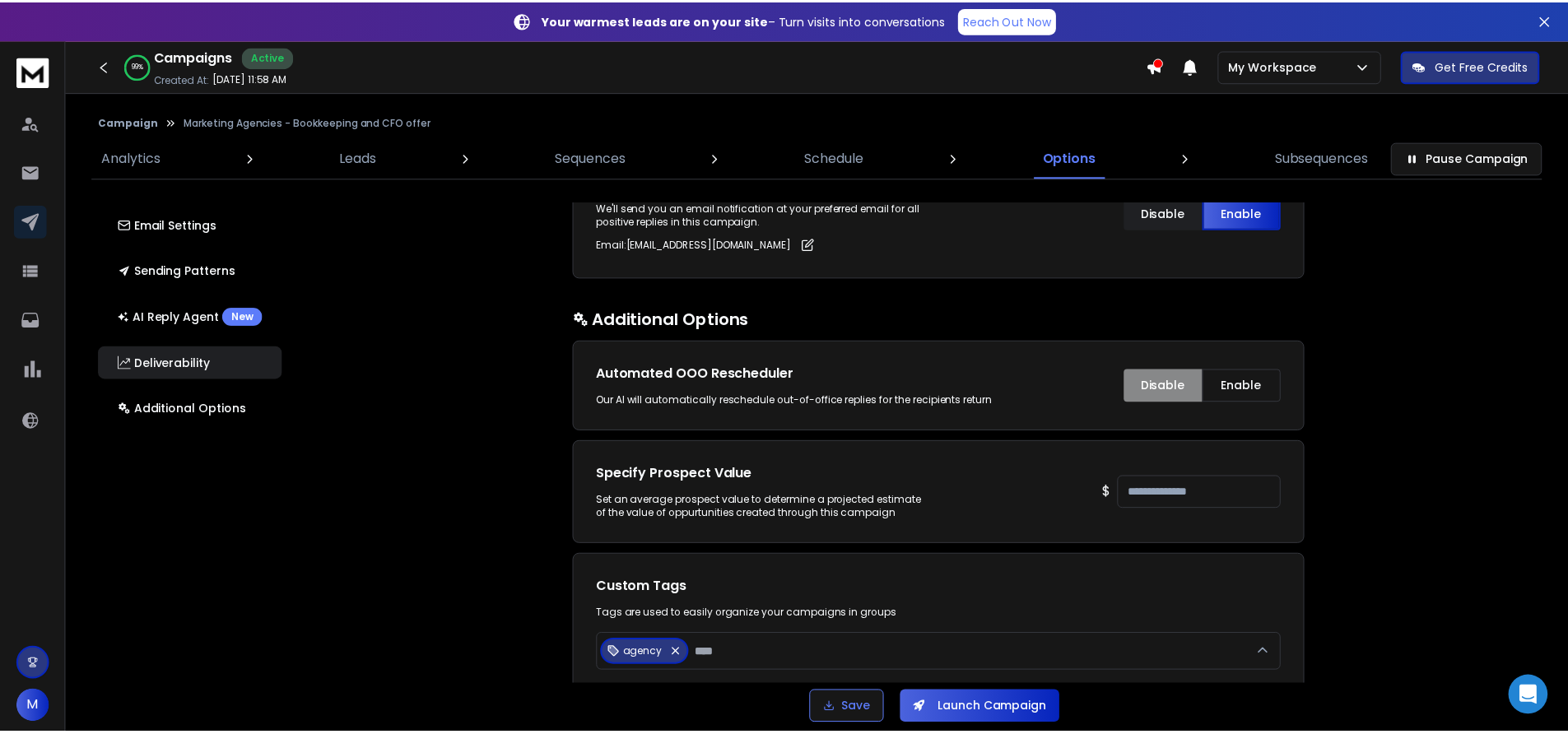
scroll to position [2921, 0]
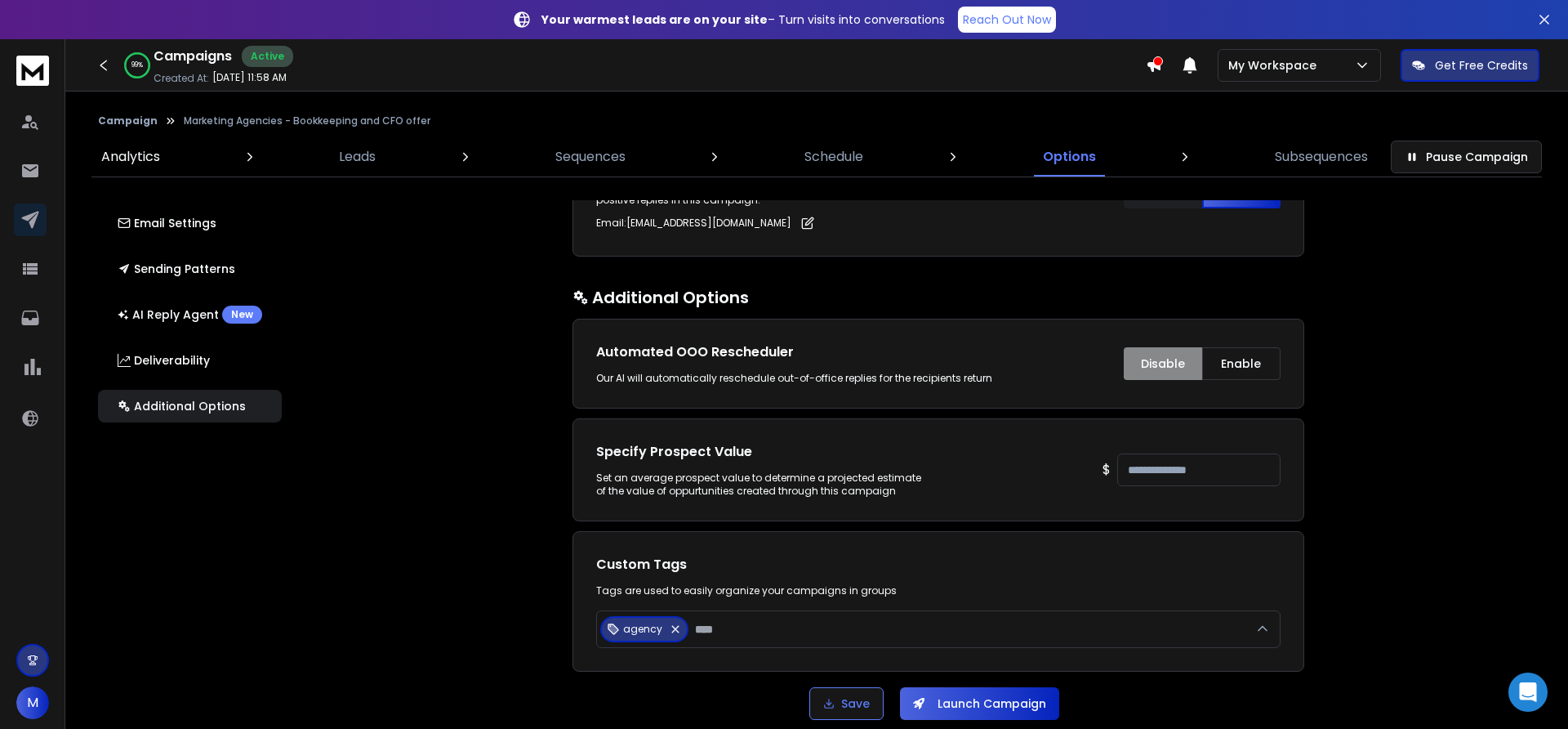
click at [126, 158] on p "Analytics" at bounding box center [131, 156] width 59 height 19
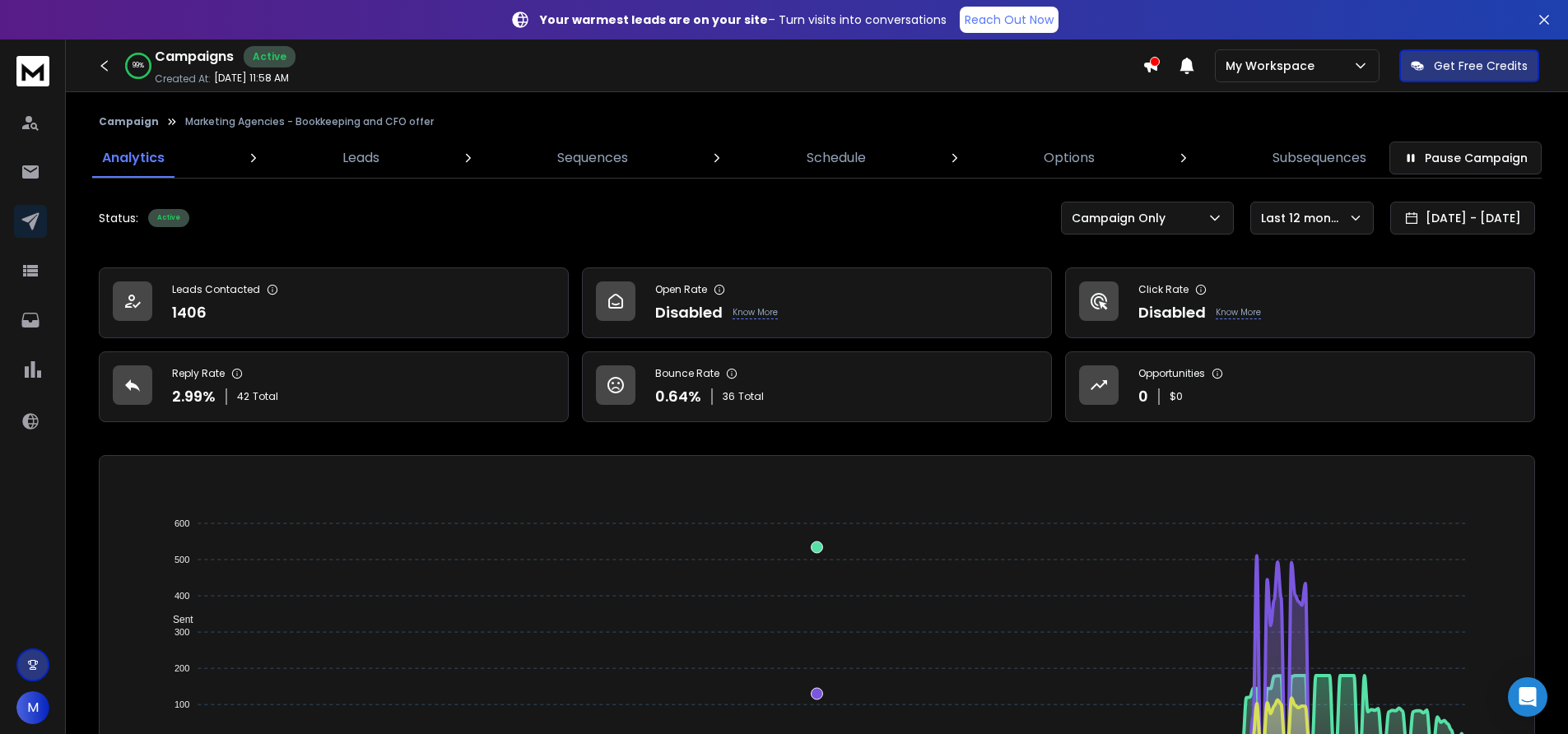
click at [130, 117] on button "Campaign" at bounding box center [128, 122] width 60 height 14
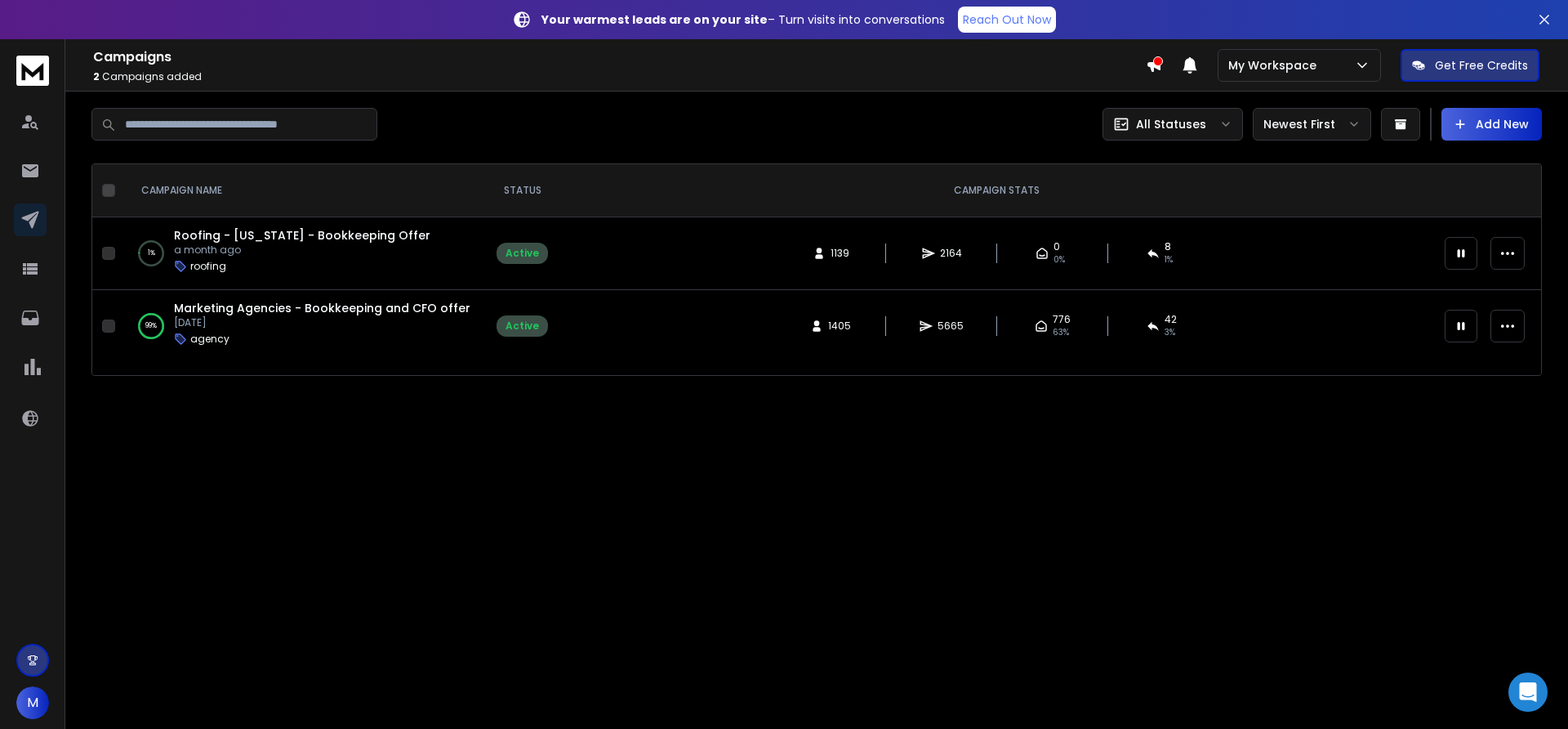
click at [242, 239] on span "Roofing - [US_STATE] - Bookkeeping Offer" at bounding box center [303, 235] width 257 height 16
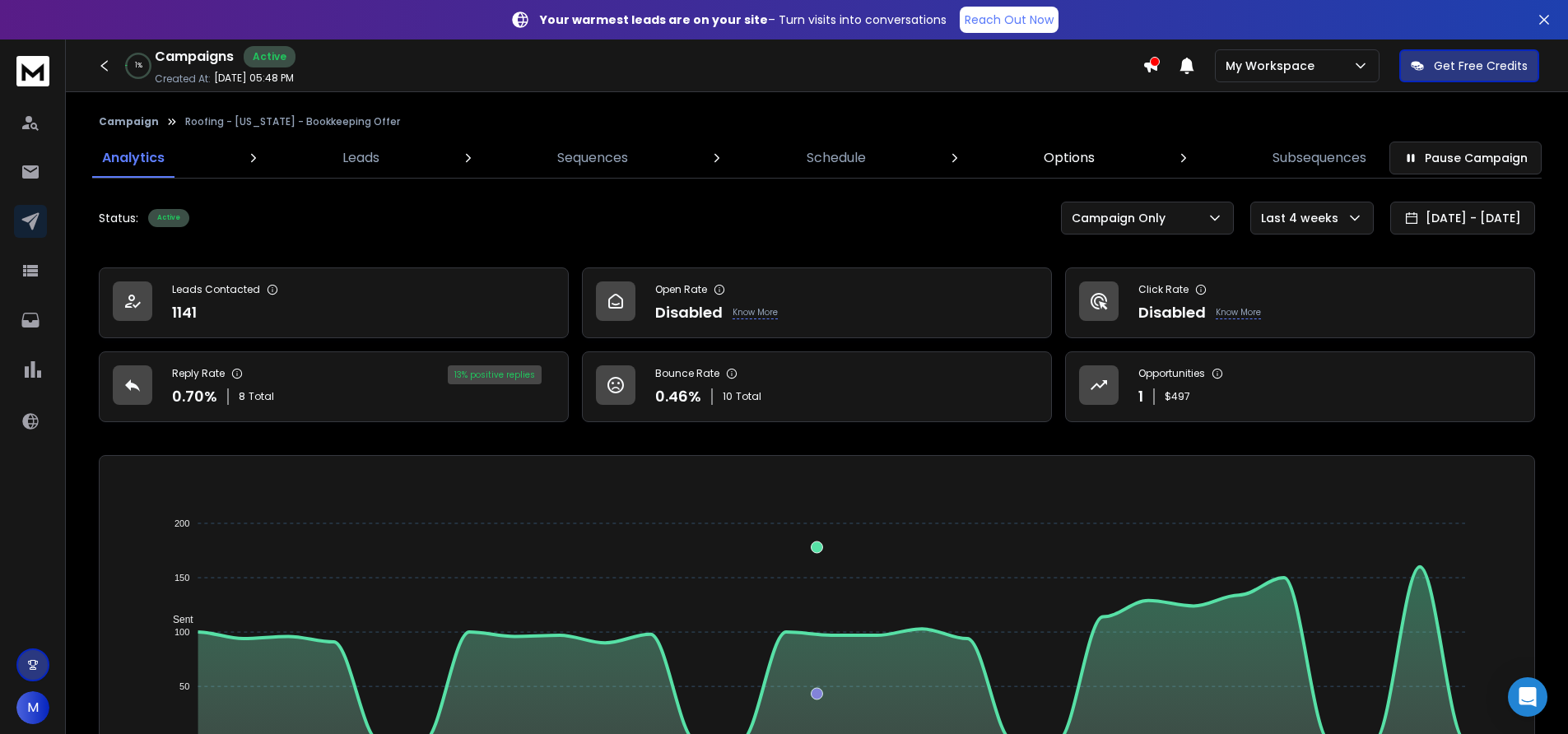
click at [1060, 154] on p "Options" at bounding box center [1069, 157] width 51 height 19
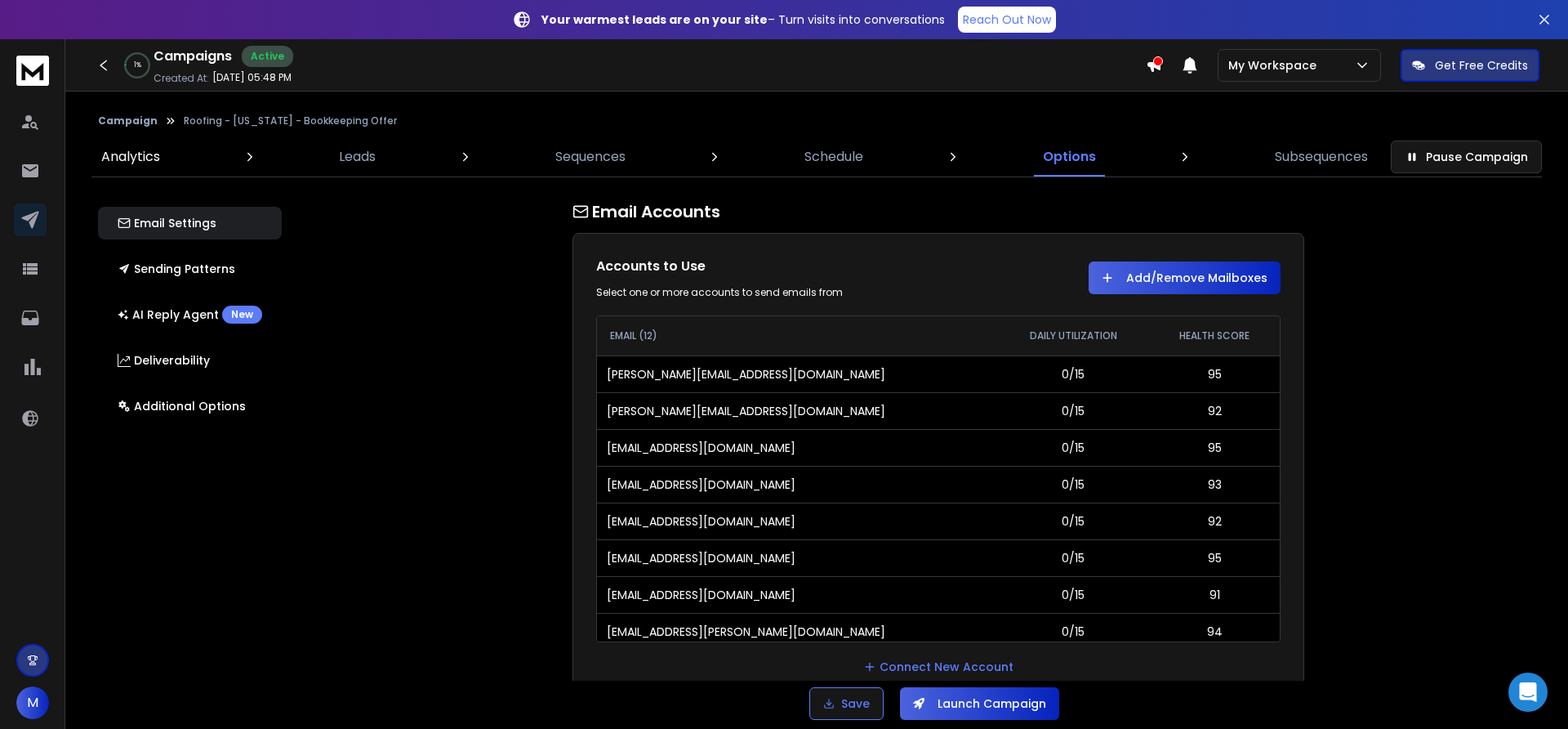
click at [139, 154] on p "Analytics" at bounding box center [131, 156] width 59 height 19
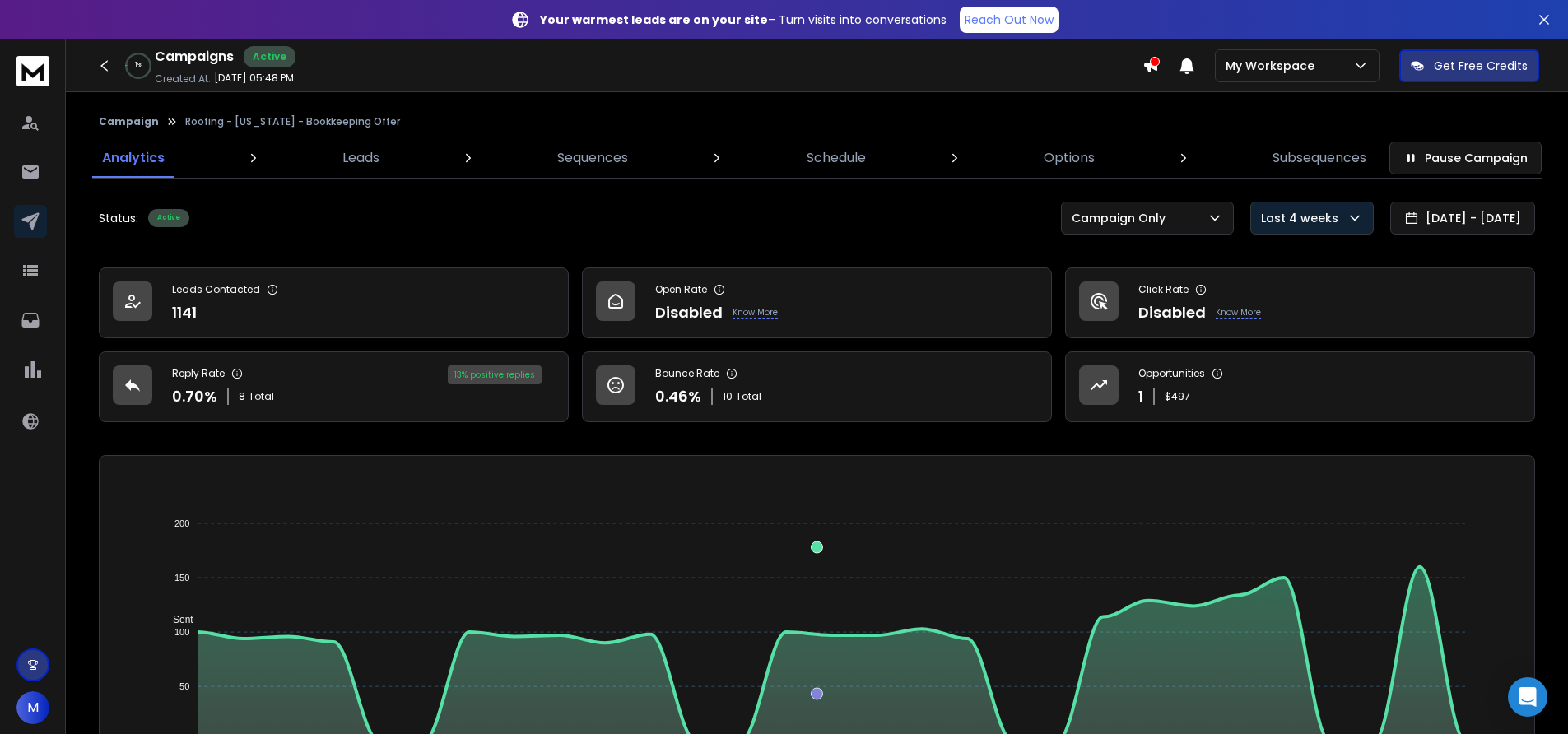
click at [1260, 224] on p "Last 4 weeks" at bounding box center [1302, 217] width 84 height 16
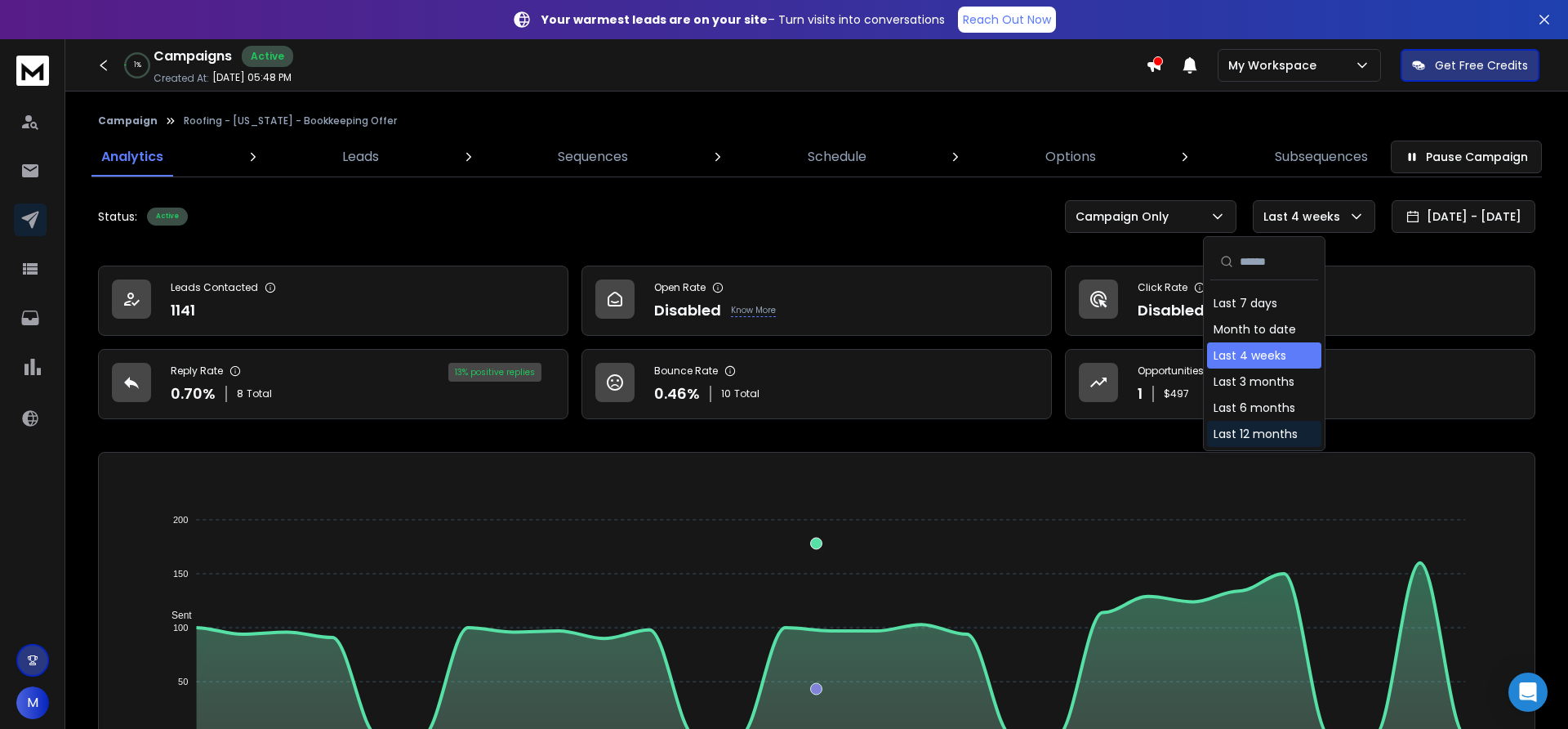
click at [1228, 429] on div "Last 12 months" at bounding box center [1256, 434] width 84 height 16
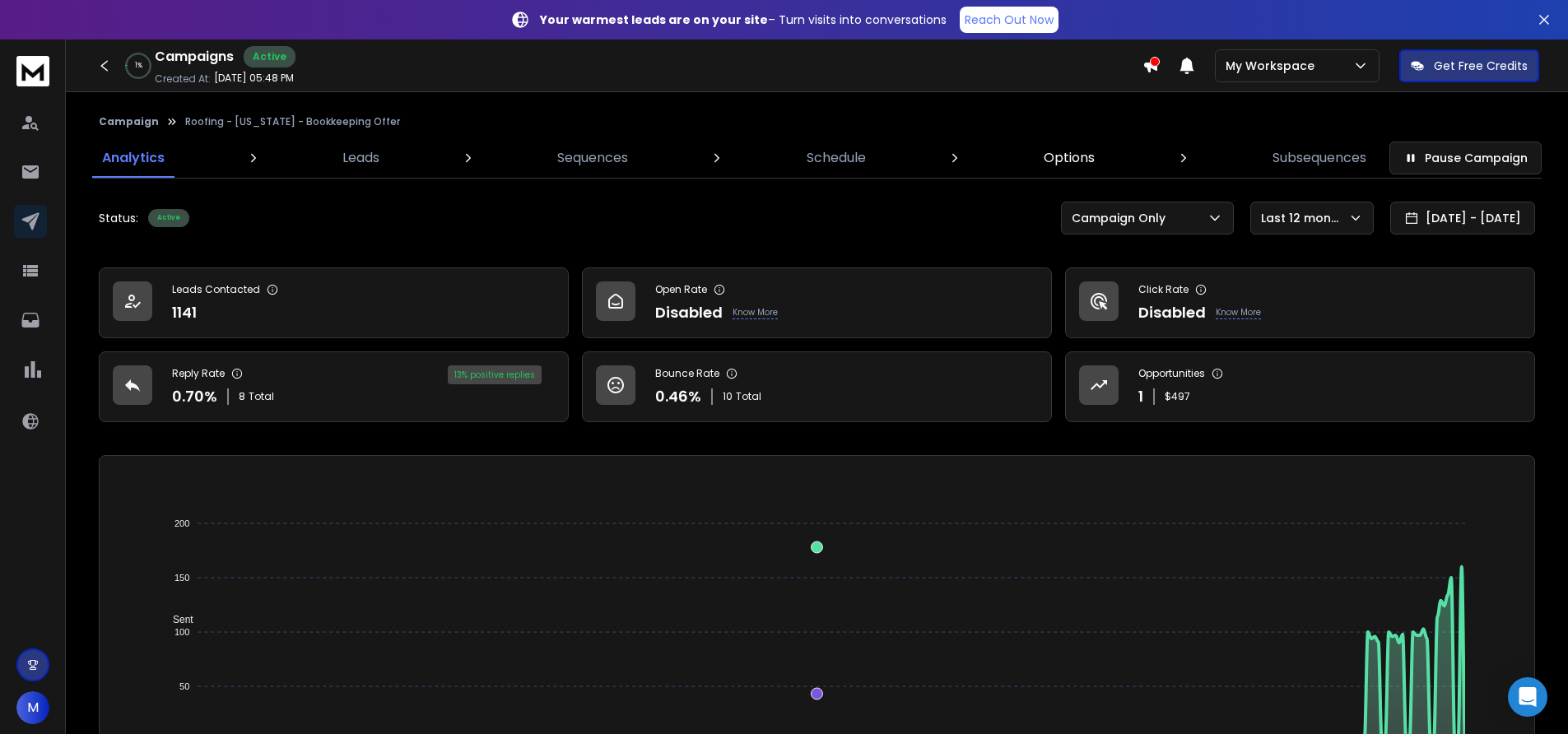
click at [1091, 158] on p "Options" at bounding box center [1069, 157] width 51 height 19
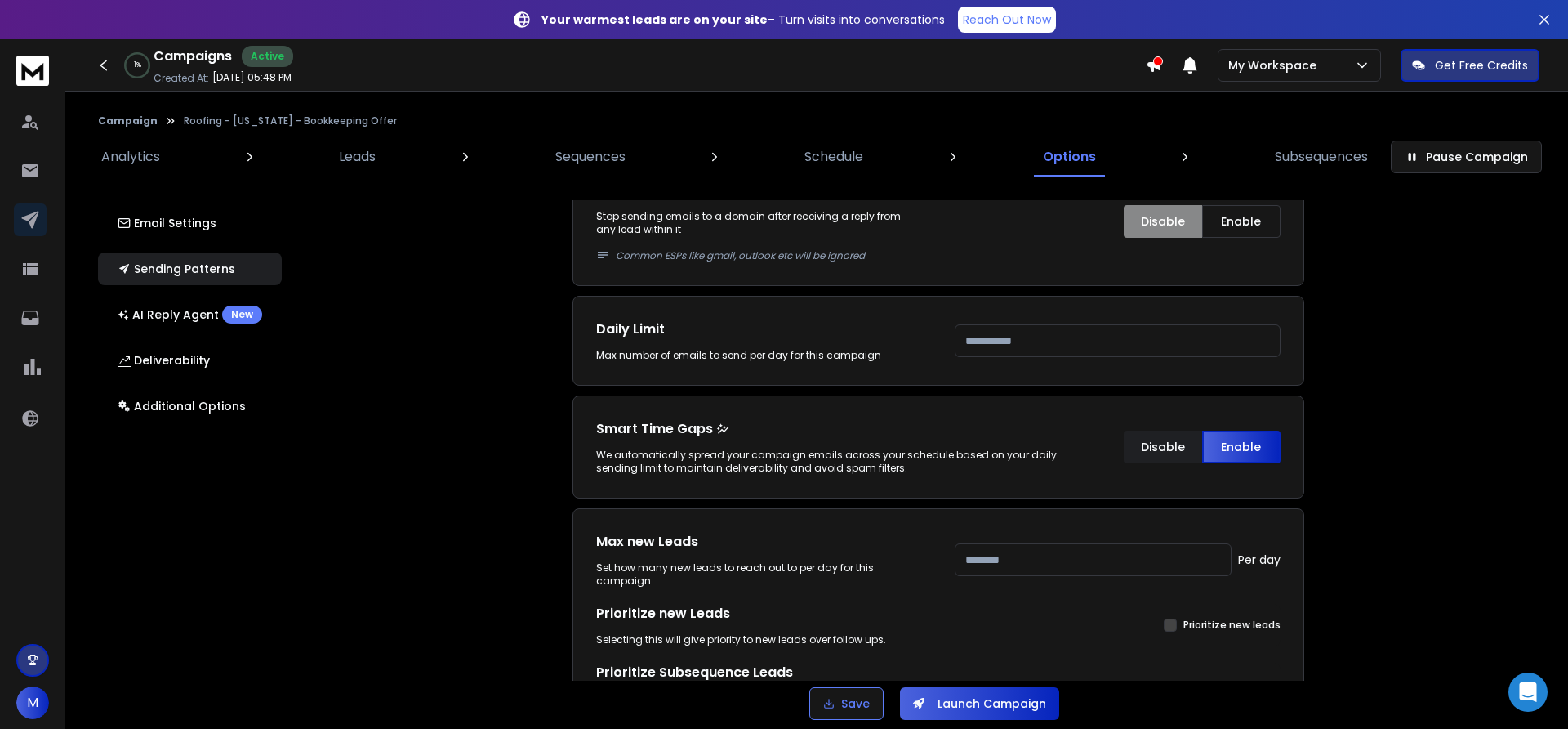
scroll to position [702, 0]
click at [1027, 346] on input "***" at bounding box center [1118, 342] width 326 height 33
type input "*"
type input "***"
click at [974, 560] on input "*" at bounding box center [1093, 561] width 277 height 33
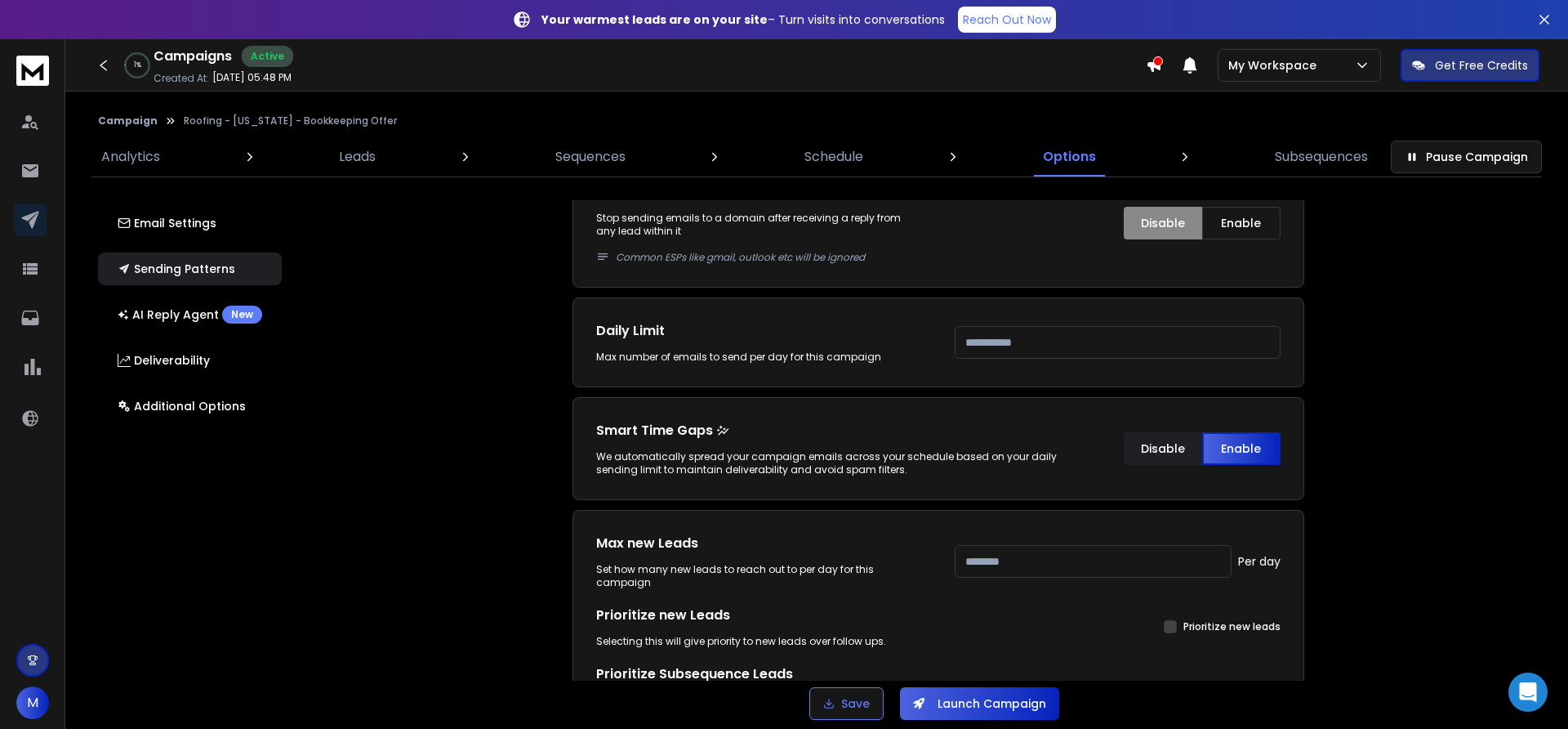
type input "**"
click at [1407, 521] on div "Email Accounts Accounts to Use Select one or more accounts to send emails from …" at bounding box center [948, 440] width 1280 height 481
click at [852, 713] on button "Save" at bounding box center [846, 703] width 75 height 33
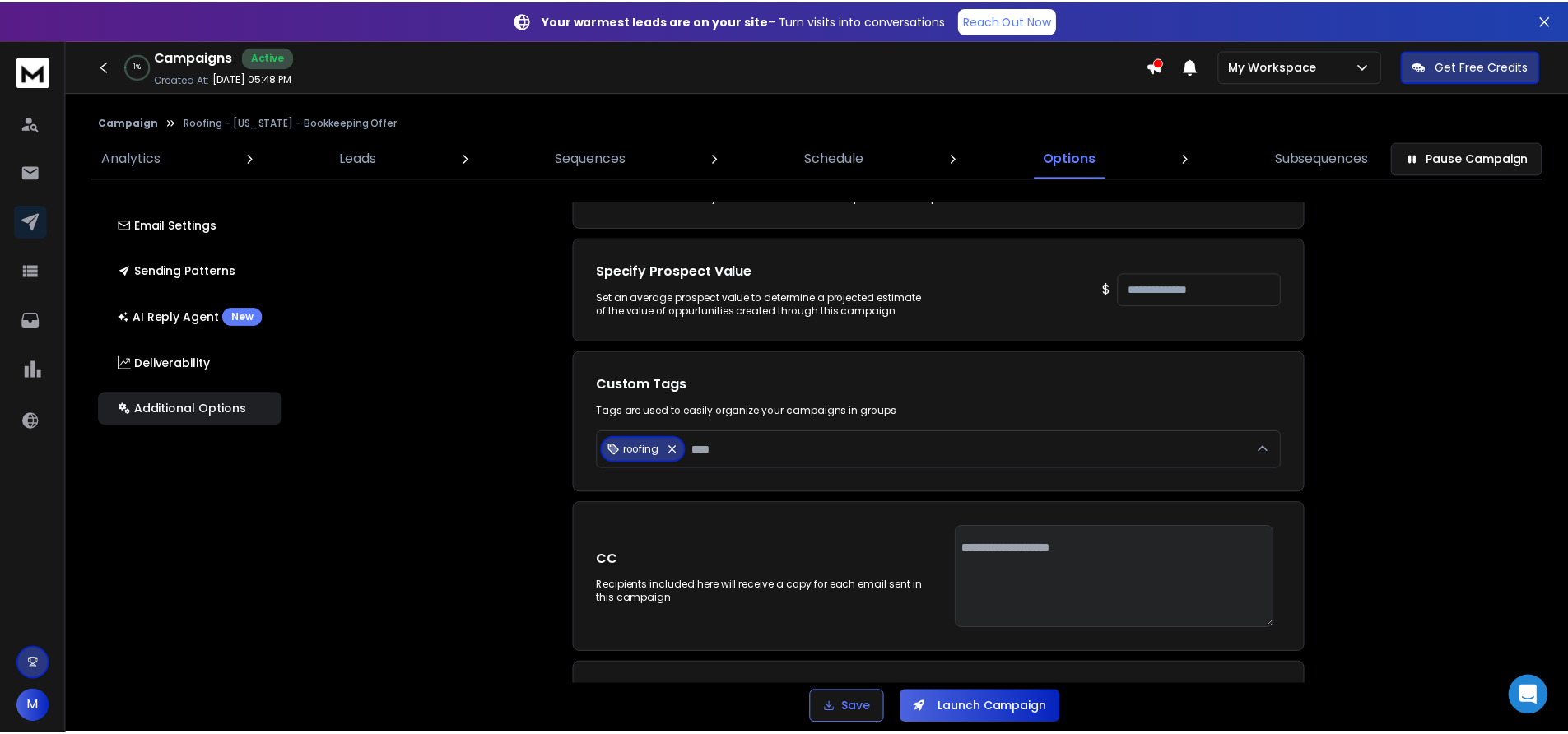
scroll to position [3230, 0]
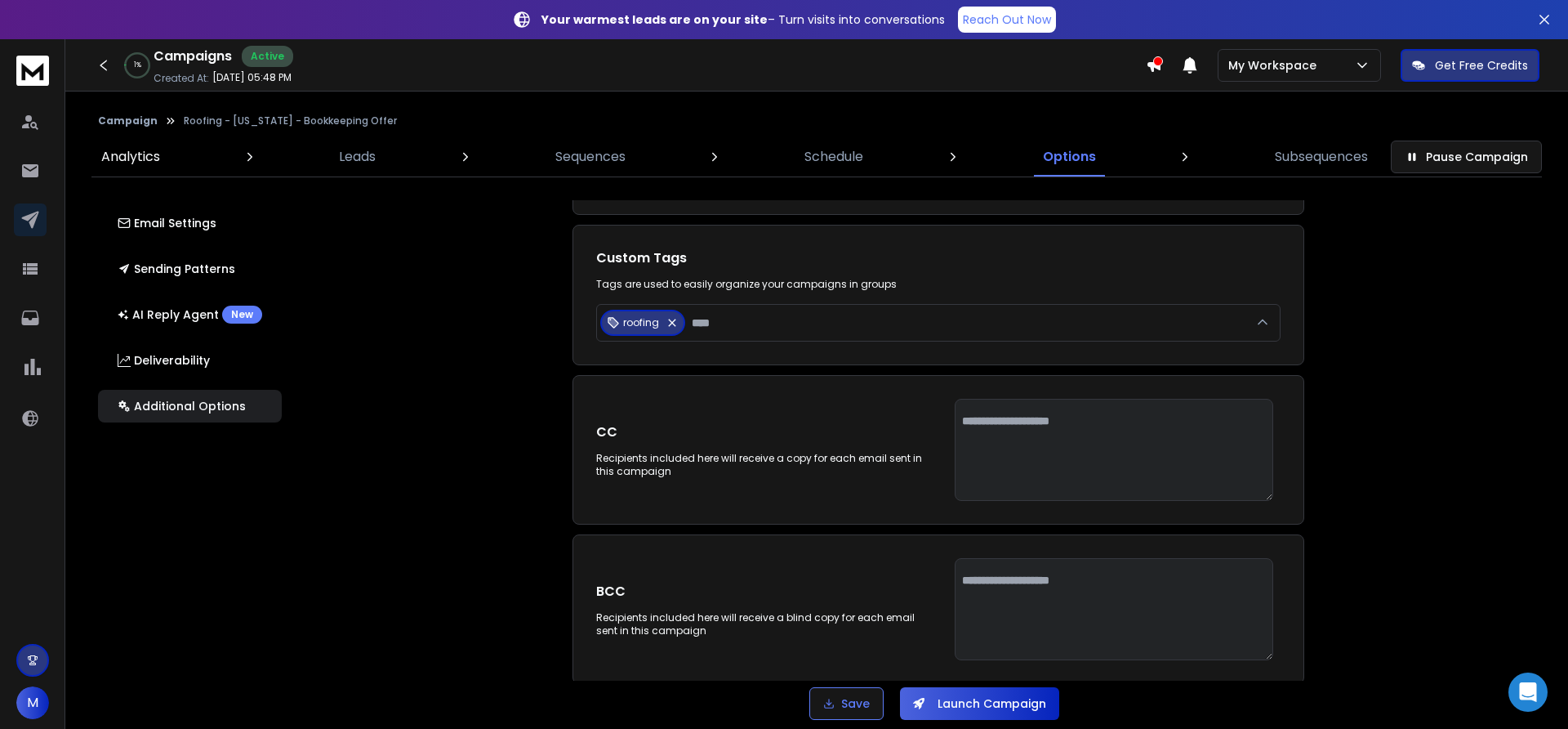
click at [142, 165] on p "Analytics" at bounding box center [131, 156] width 59 height 19
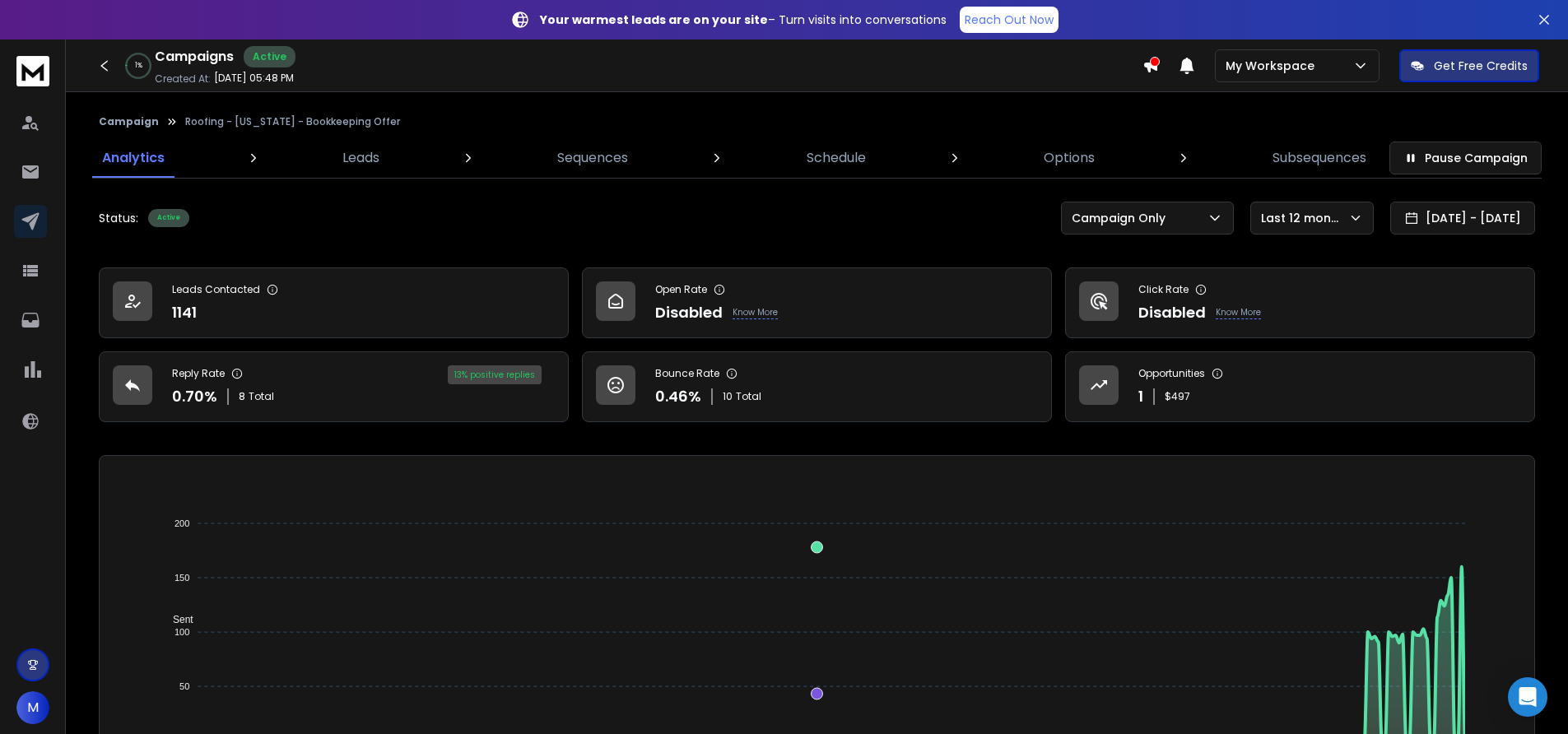
click at [106, 115] on button "Campaign" at bounding box center [128, 122] width 60 height 14
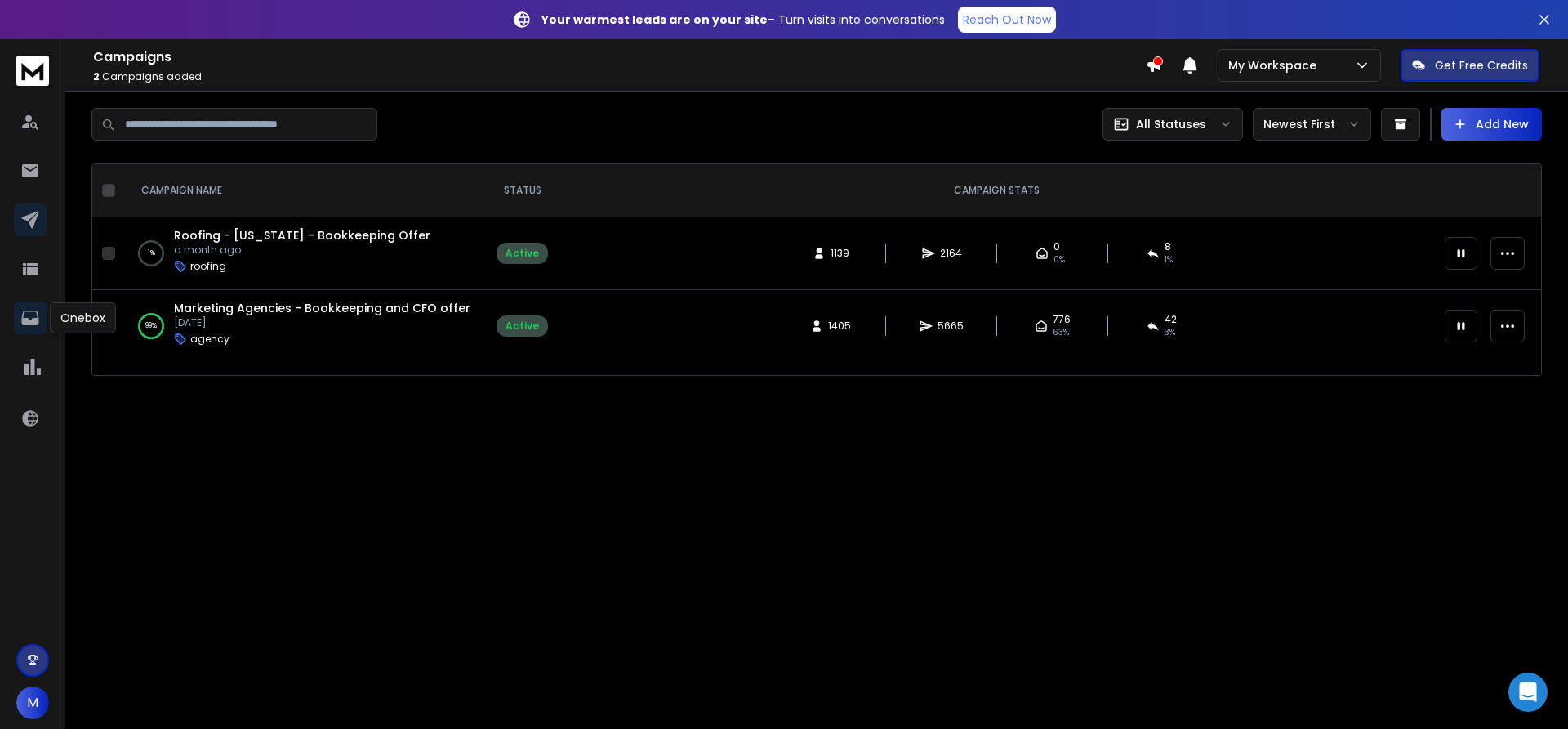
click at [44, 322] on link at bounding box center [30, 317] width 33 height 33
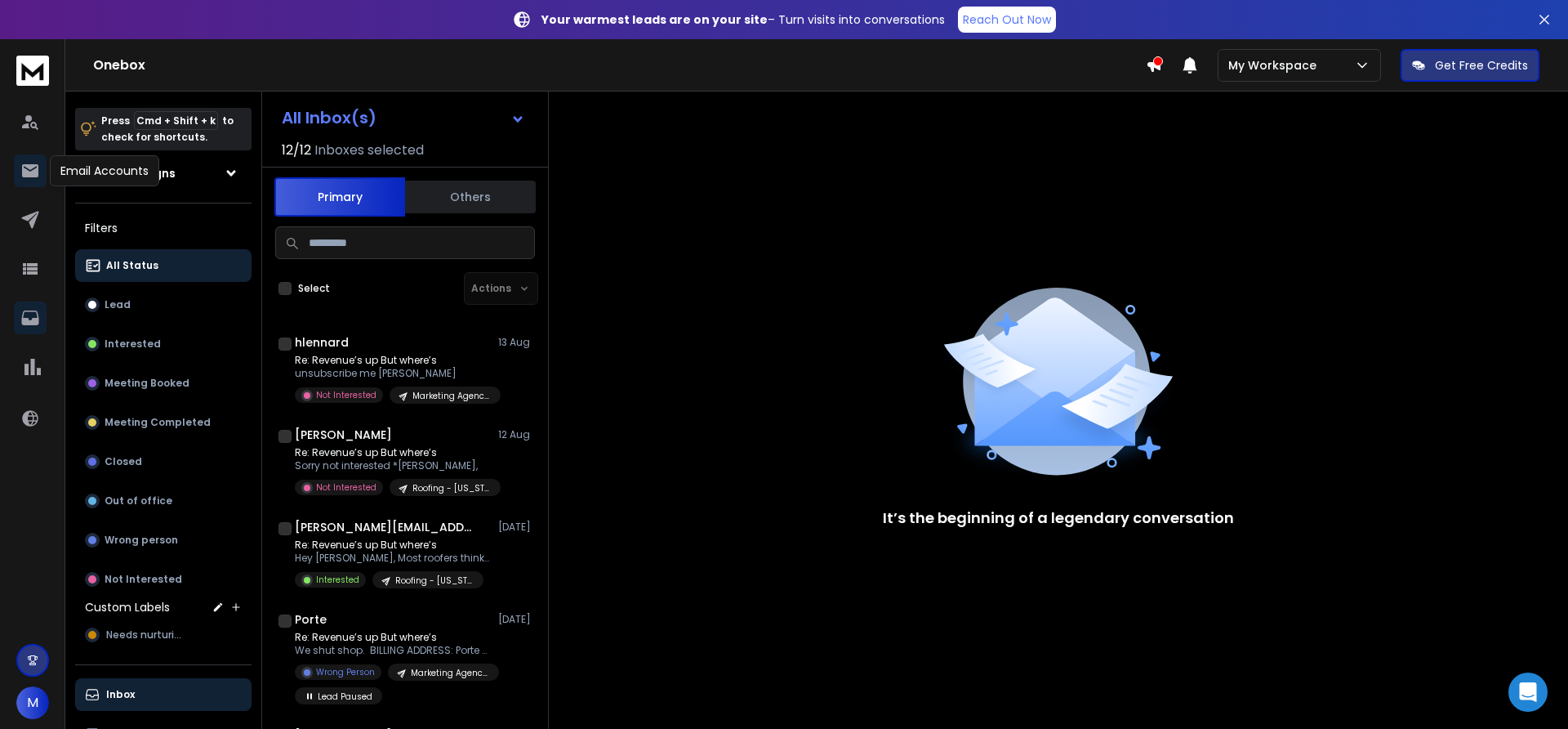
click at [23, 176] on icon at bounding box center [29, 171] width 16 height 13
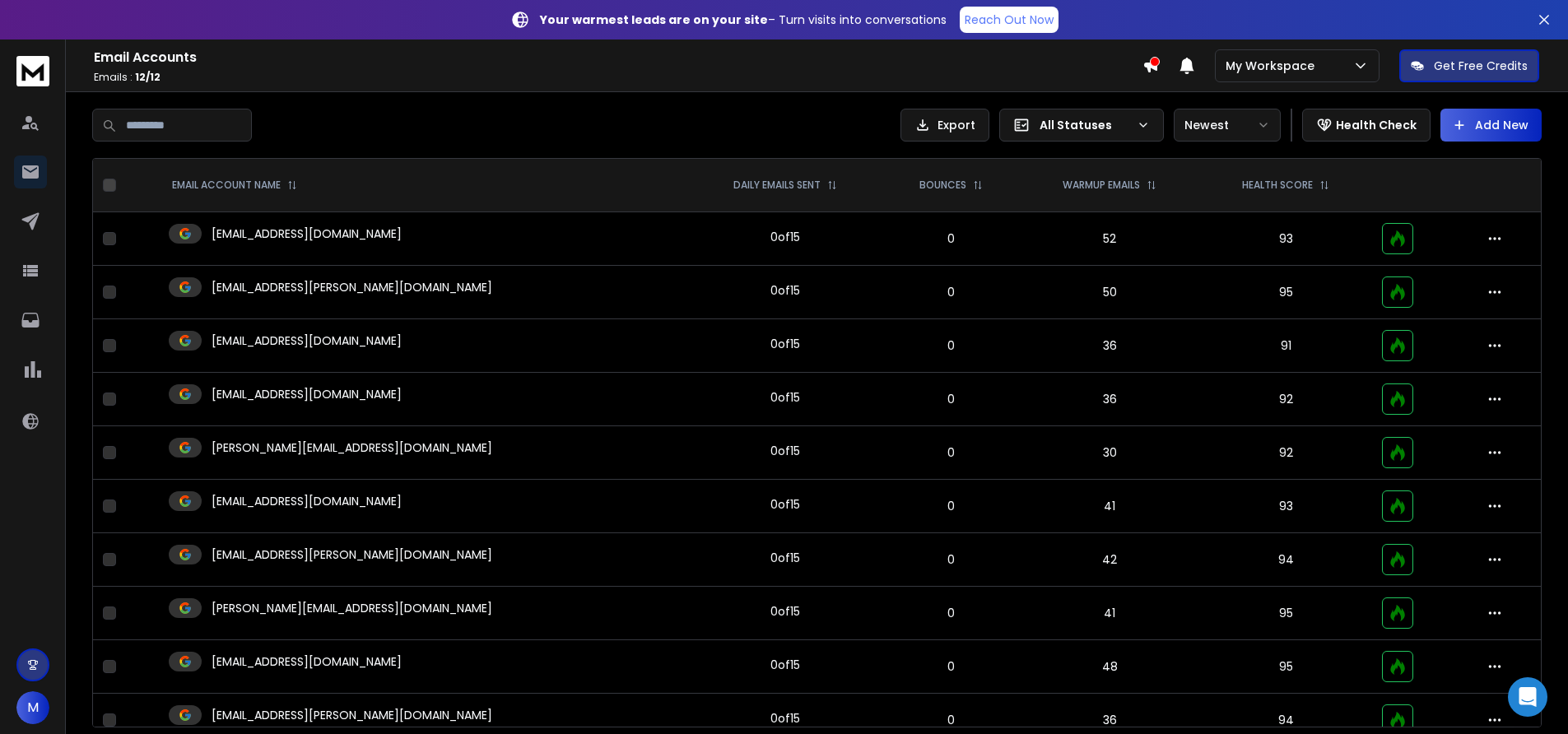
click at [1273, 185] on p "HEALTH SCORE" at bounding box center [1277, 185] width 71 height 14
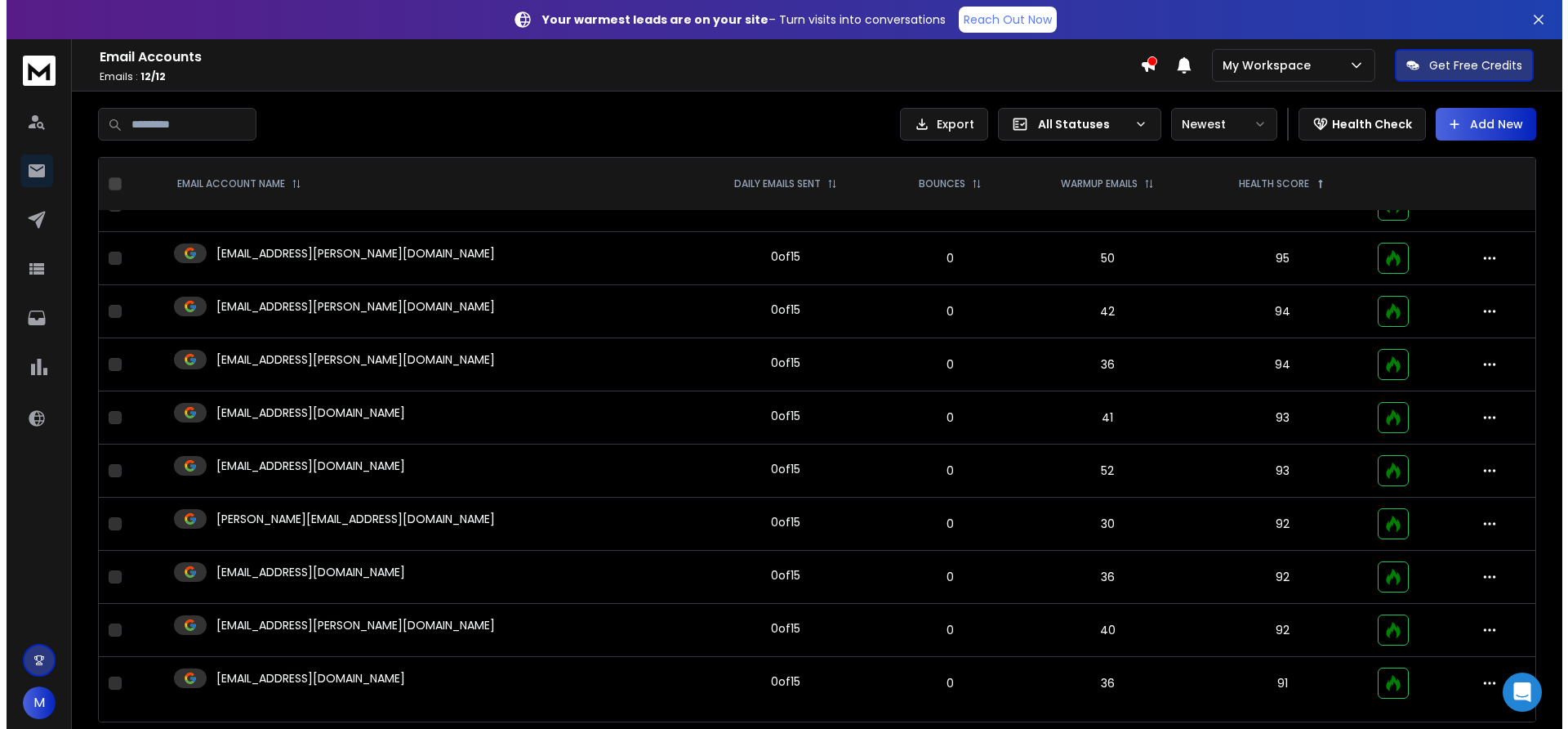
scroll to position [139, 0]
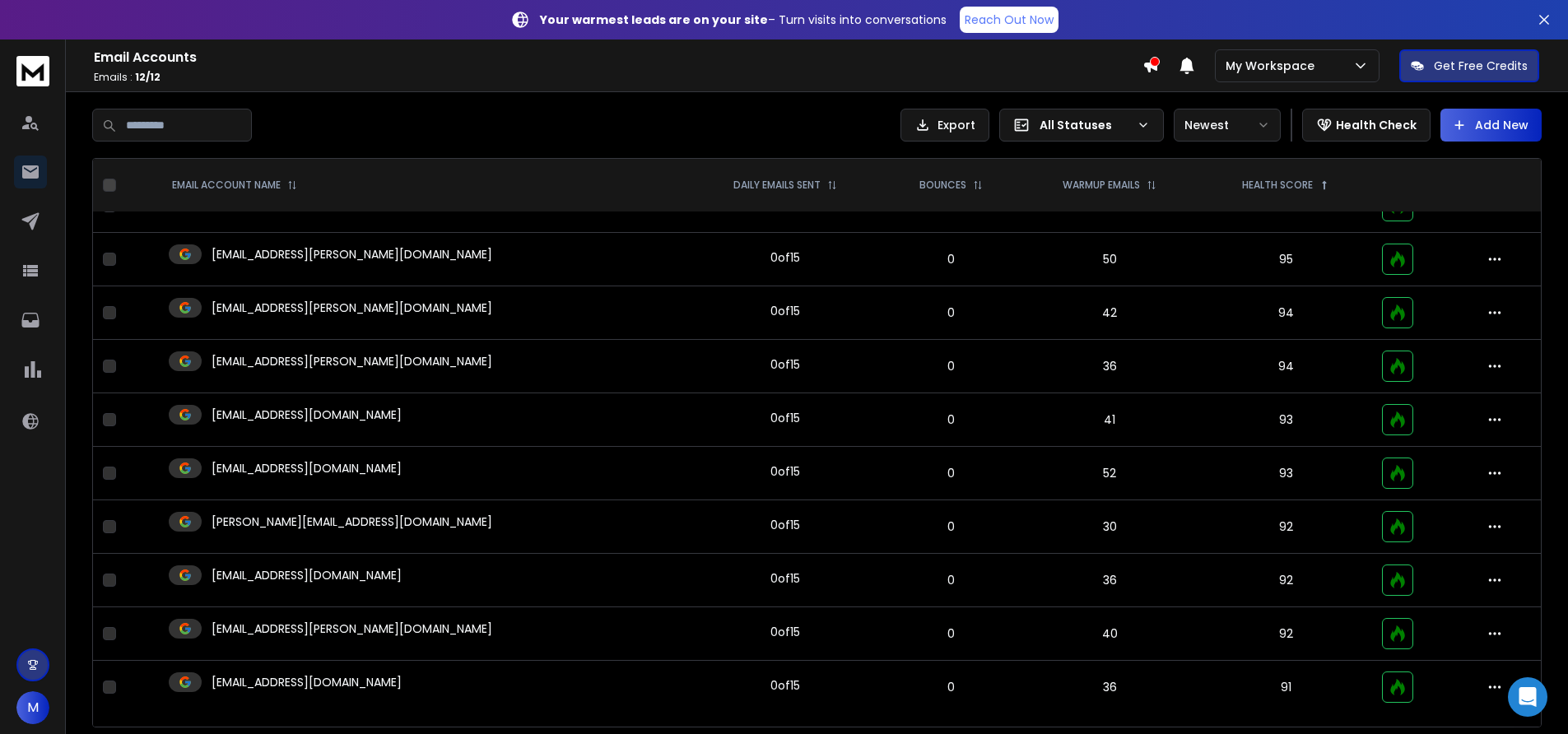
click at [1244, 676] on td "91" at bounding box center [1285, 687] width 172 height 53
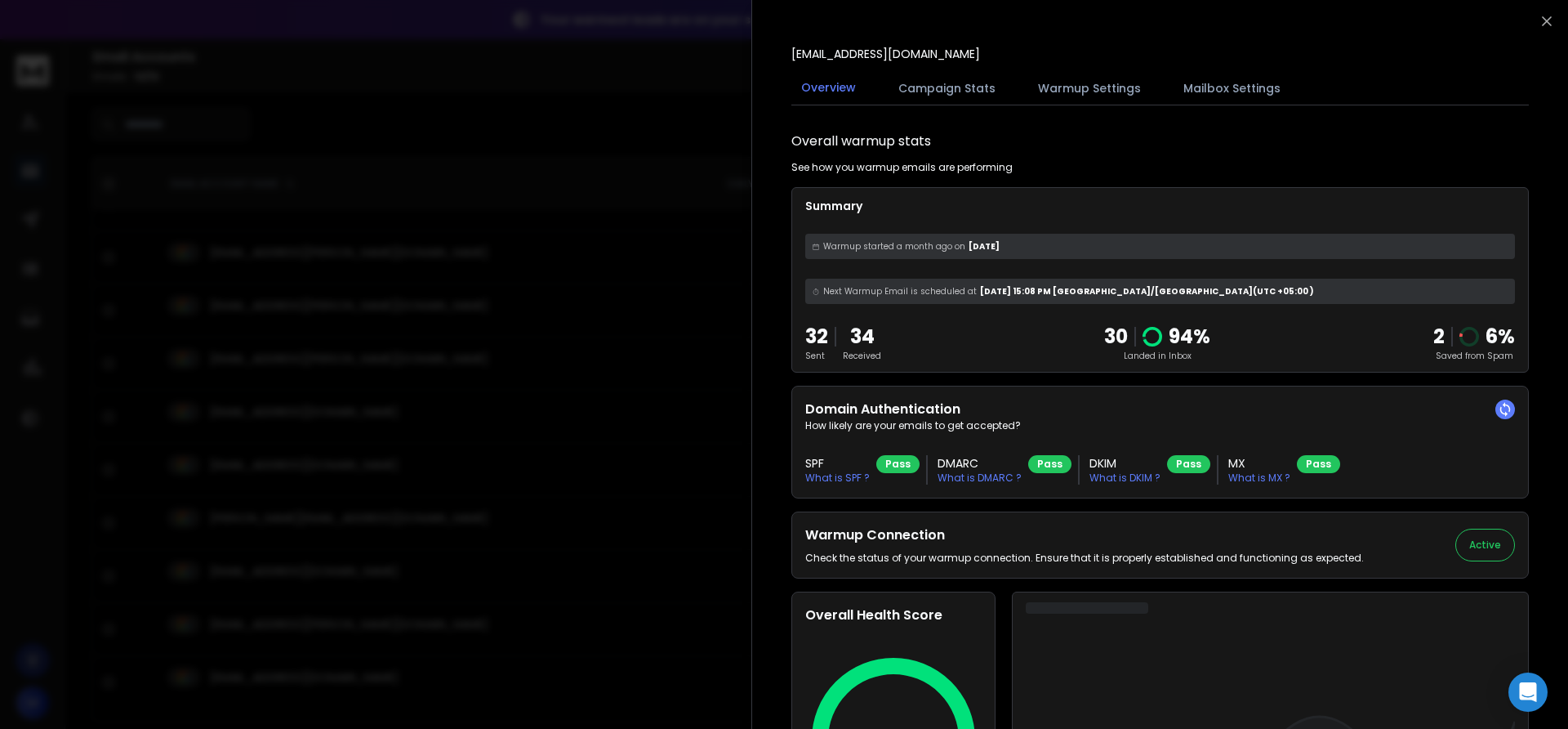
click at [711, 518] on div at bounding box center [784, 364] width 1568 height 729
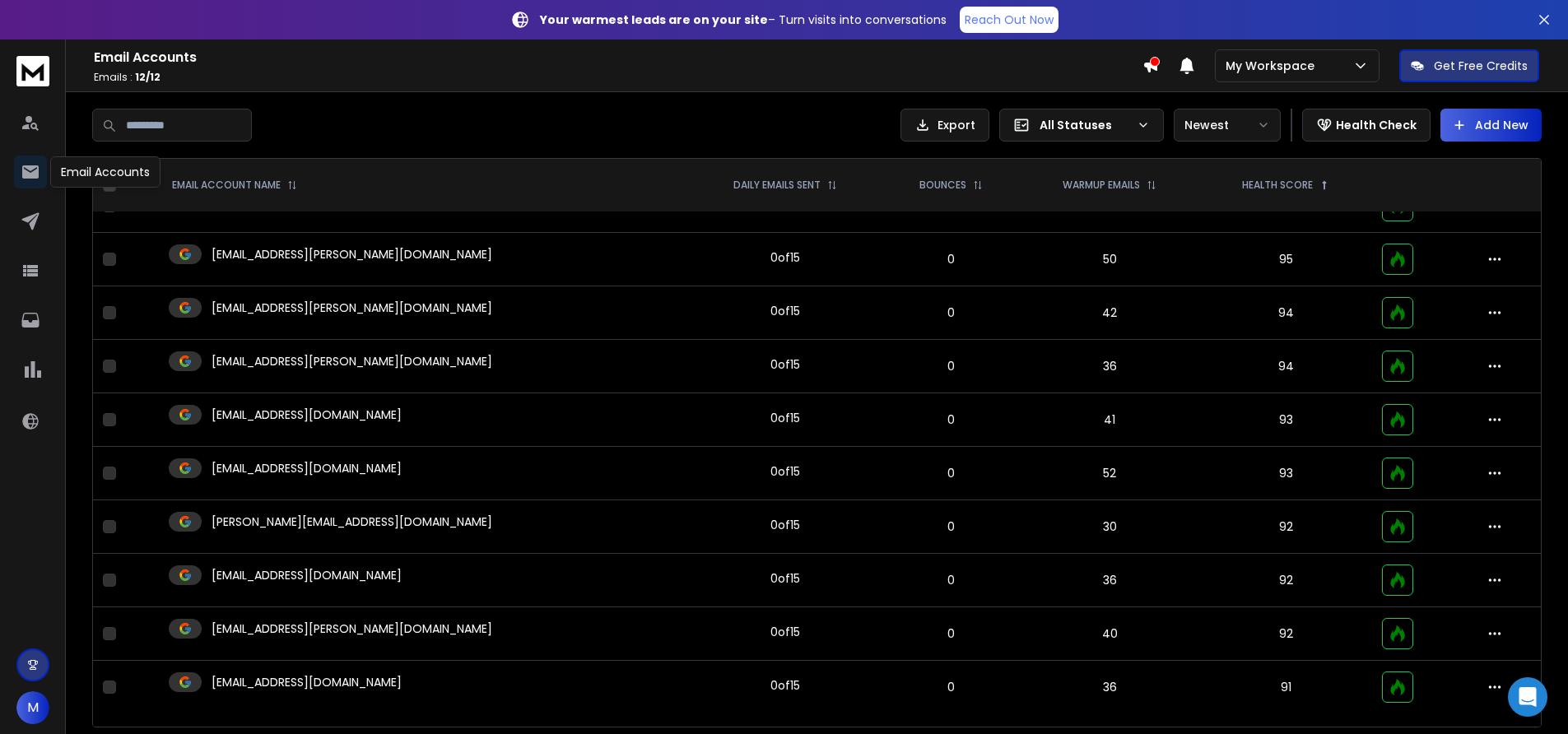
click at [36, 178] on icon at bounding box center [30, 171] width 19 height 19
click at [46, 231] on div at bounding box center [33, 225] width 38 height 40
click at [33, 218] on icon at bounding box center [30, 220] width 19 height 19
